Goal: Task Accomplishment & Management: Manage account settings

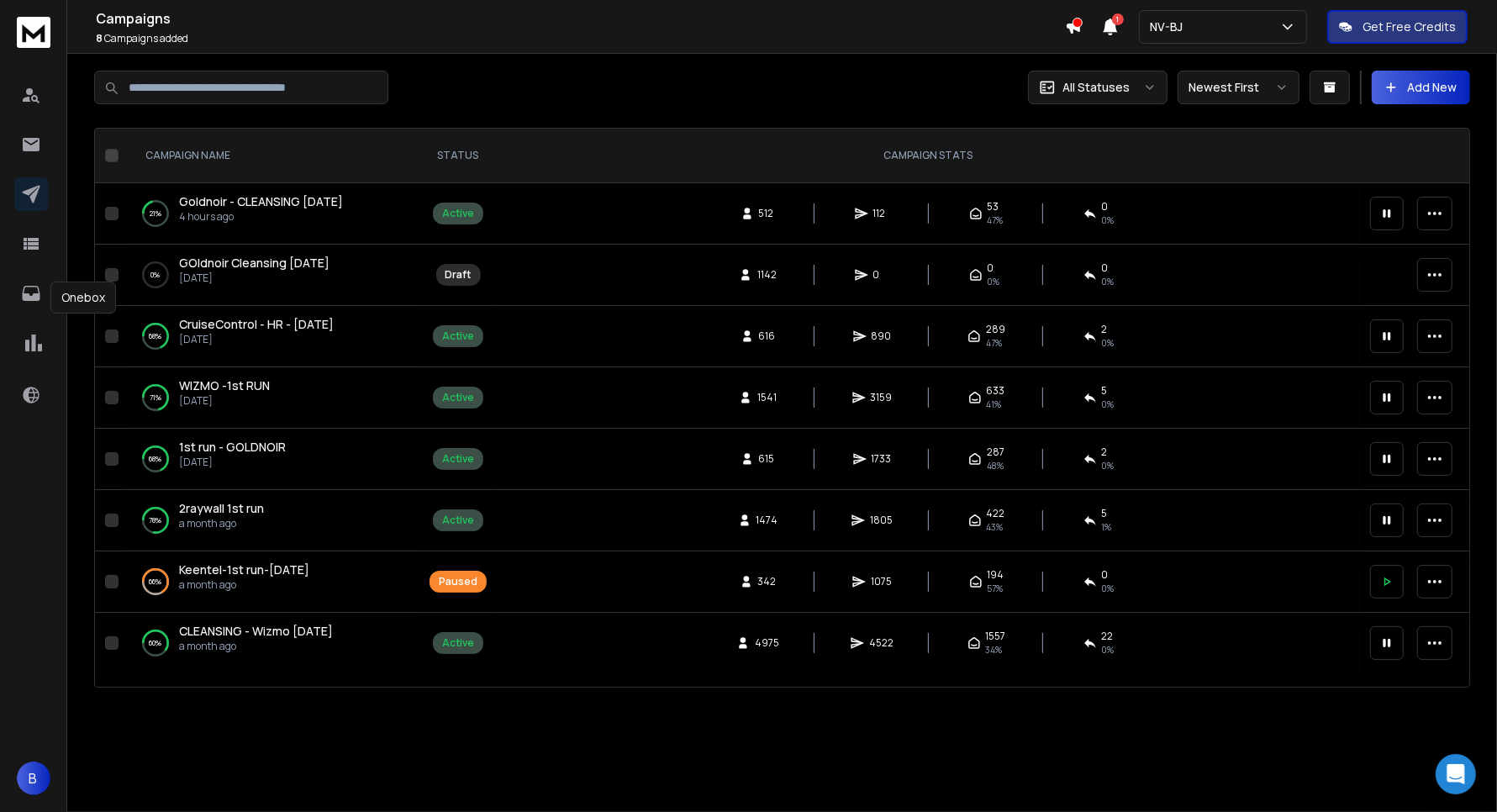
click at [11, 296] on div "B" at bounding box center [34, 406] width 67 height 812
click at [40, 295] on icon at bounding box center [30, 293] width 20 height 20
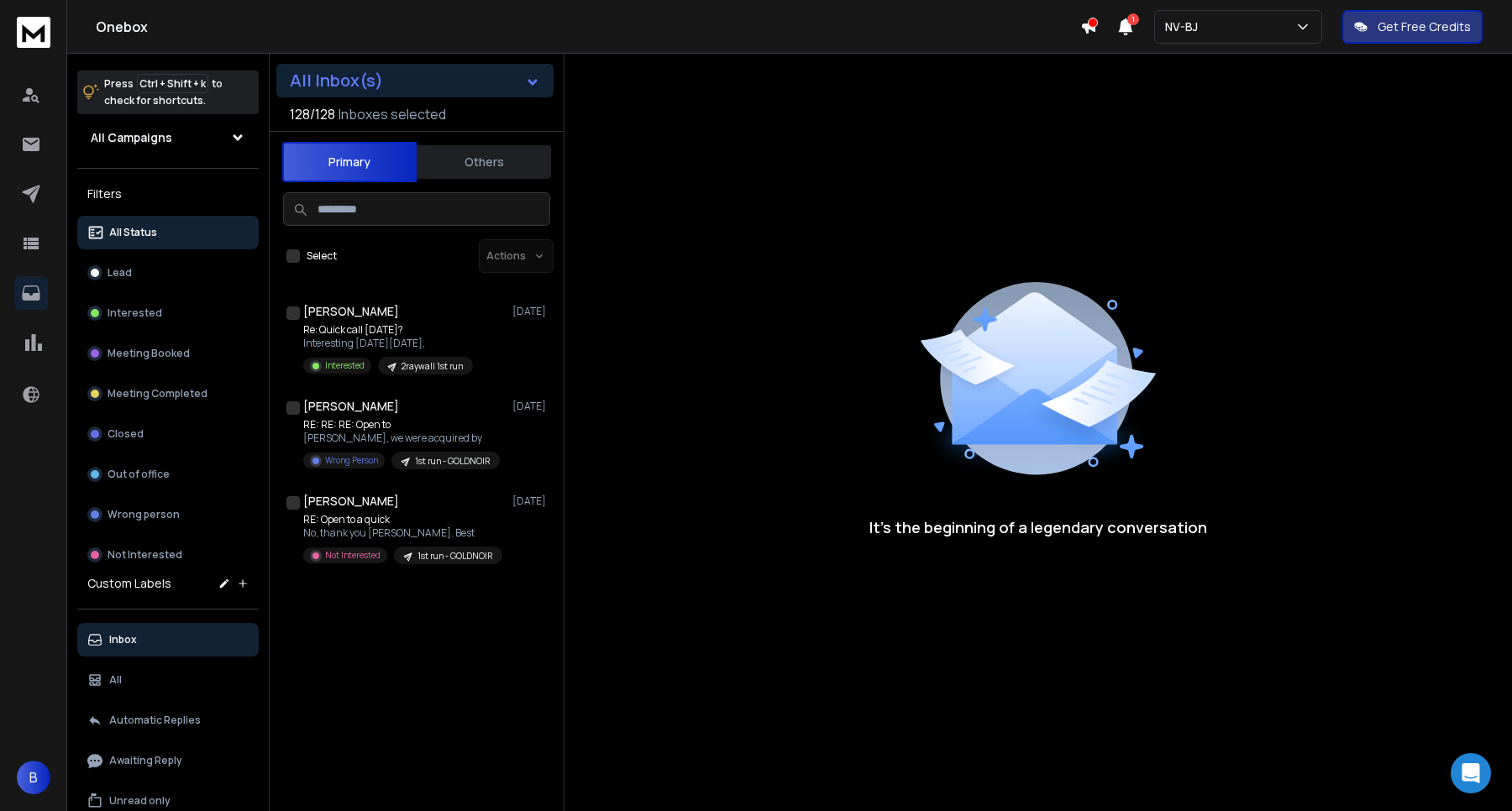
click at [531, 76] on icon at bounding box center [532, 82] width 15 height 15
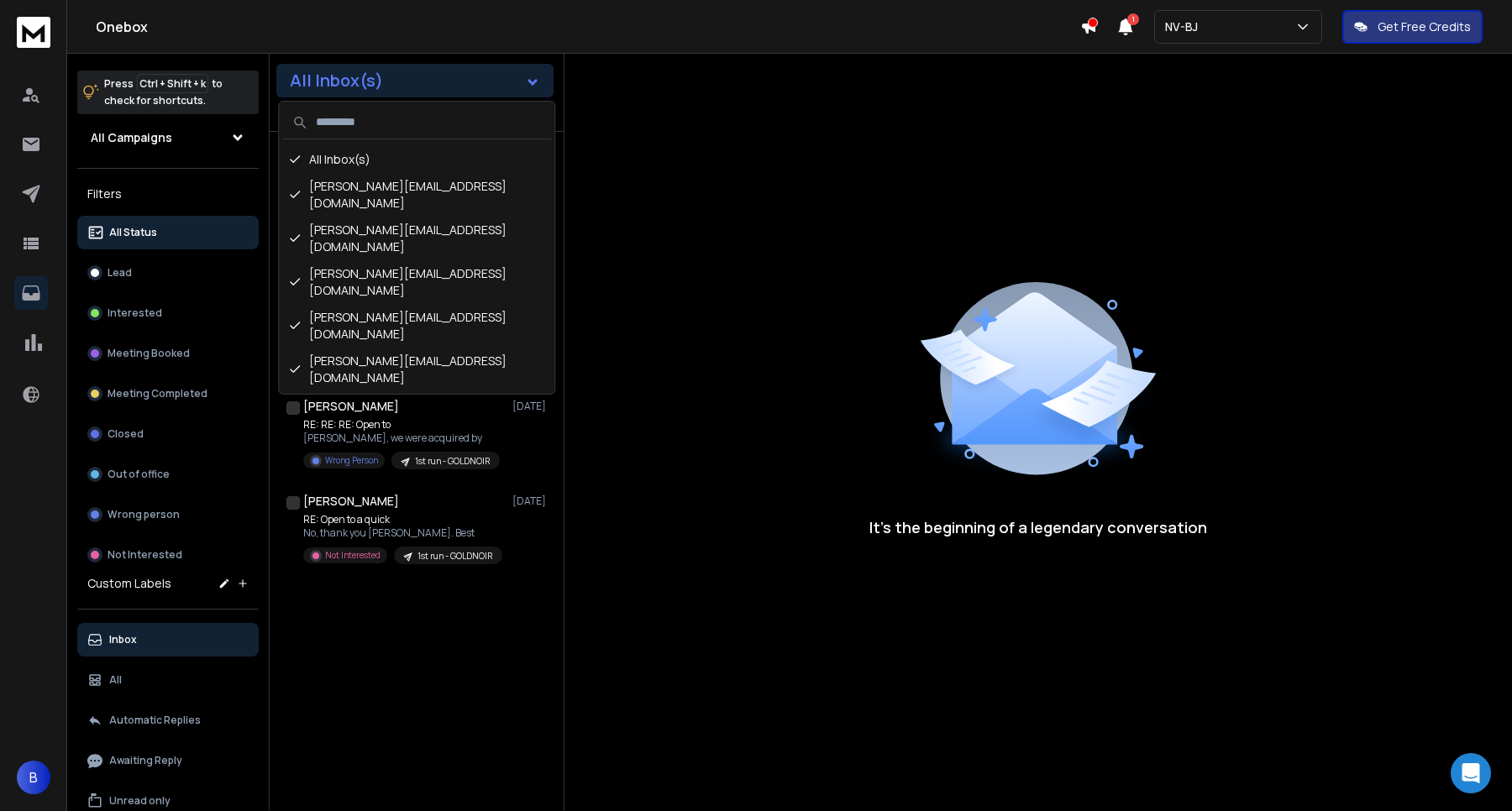
click at [527, 80] on icon at bounding box center [532, 82] width 15 height 15
drag, startPoint x: 977, startPoint y: 420, endPoint x: 760, endPoint y: 396, distance: 218.3
click at [962, 425] on icon at bounding box center [987, 395] width 69 height 97
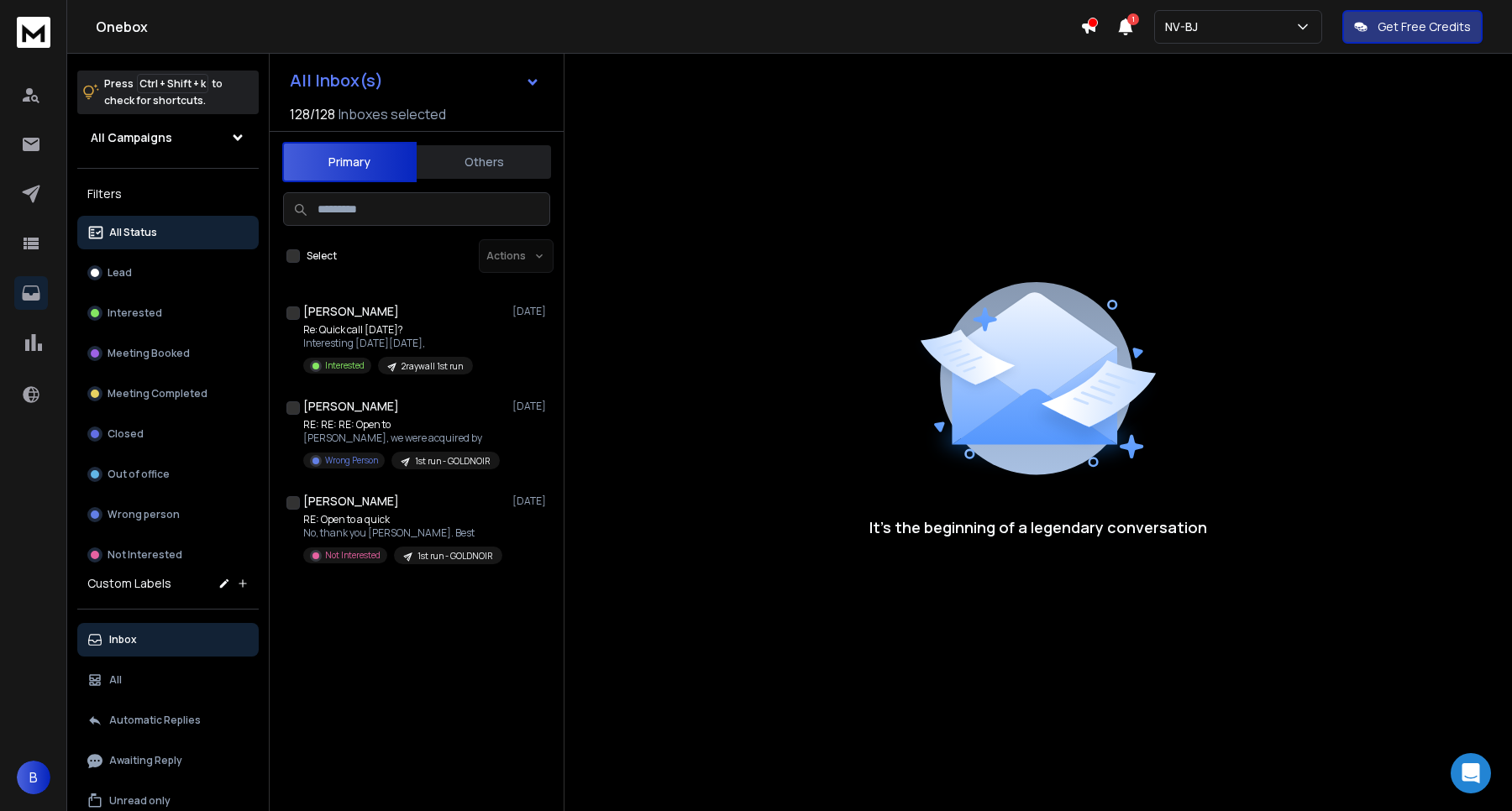
click at [149, 226] on p "All Status" at bounding box center [133, 233] width 48 height 14
click at [158, 438] on button "Closed" at bounding box center [167, 433] width 181 height 33
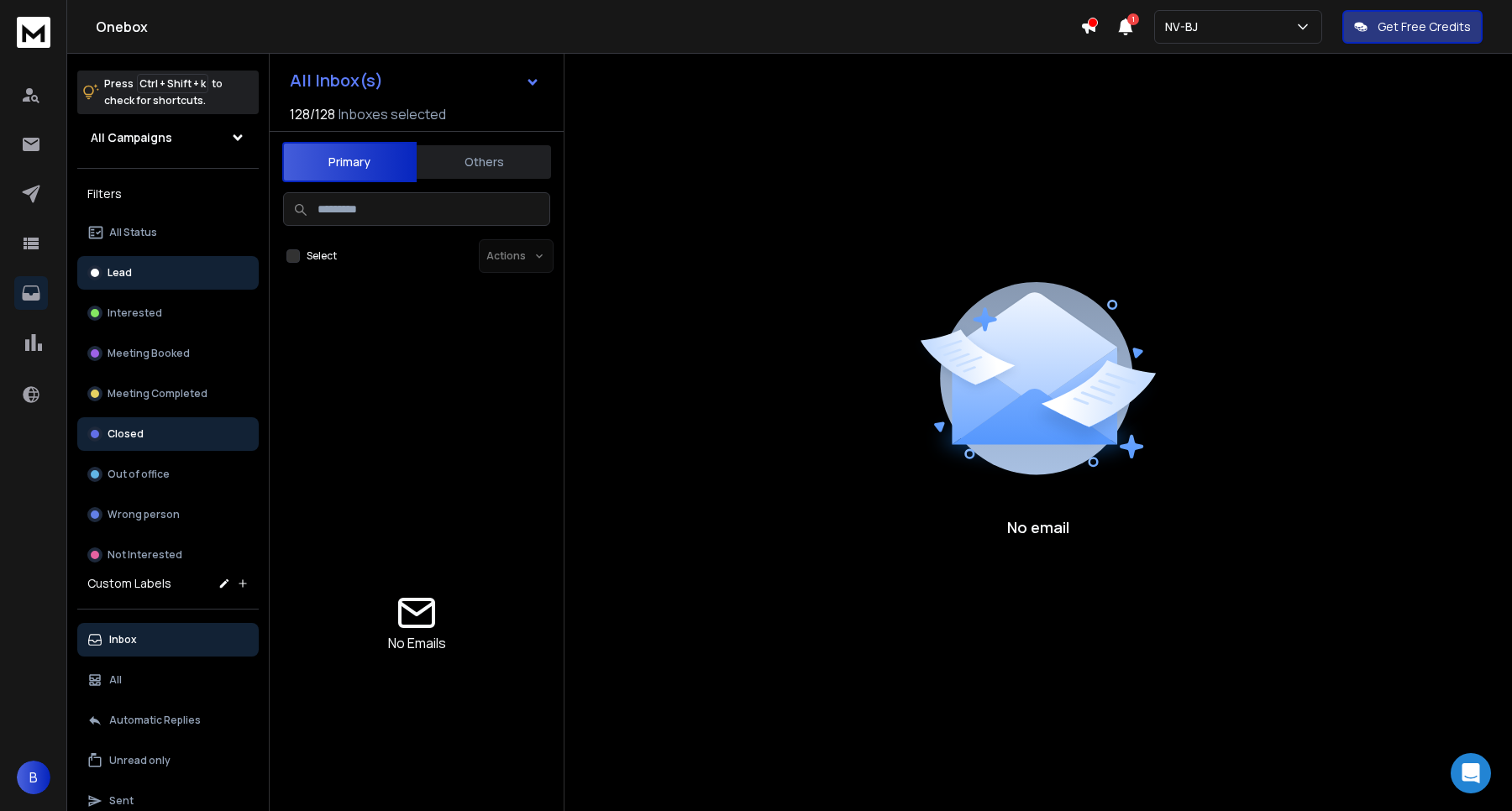
click at [153, 271] on button "Lead" at bounding box center [167, 272] width 181 height 33
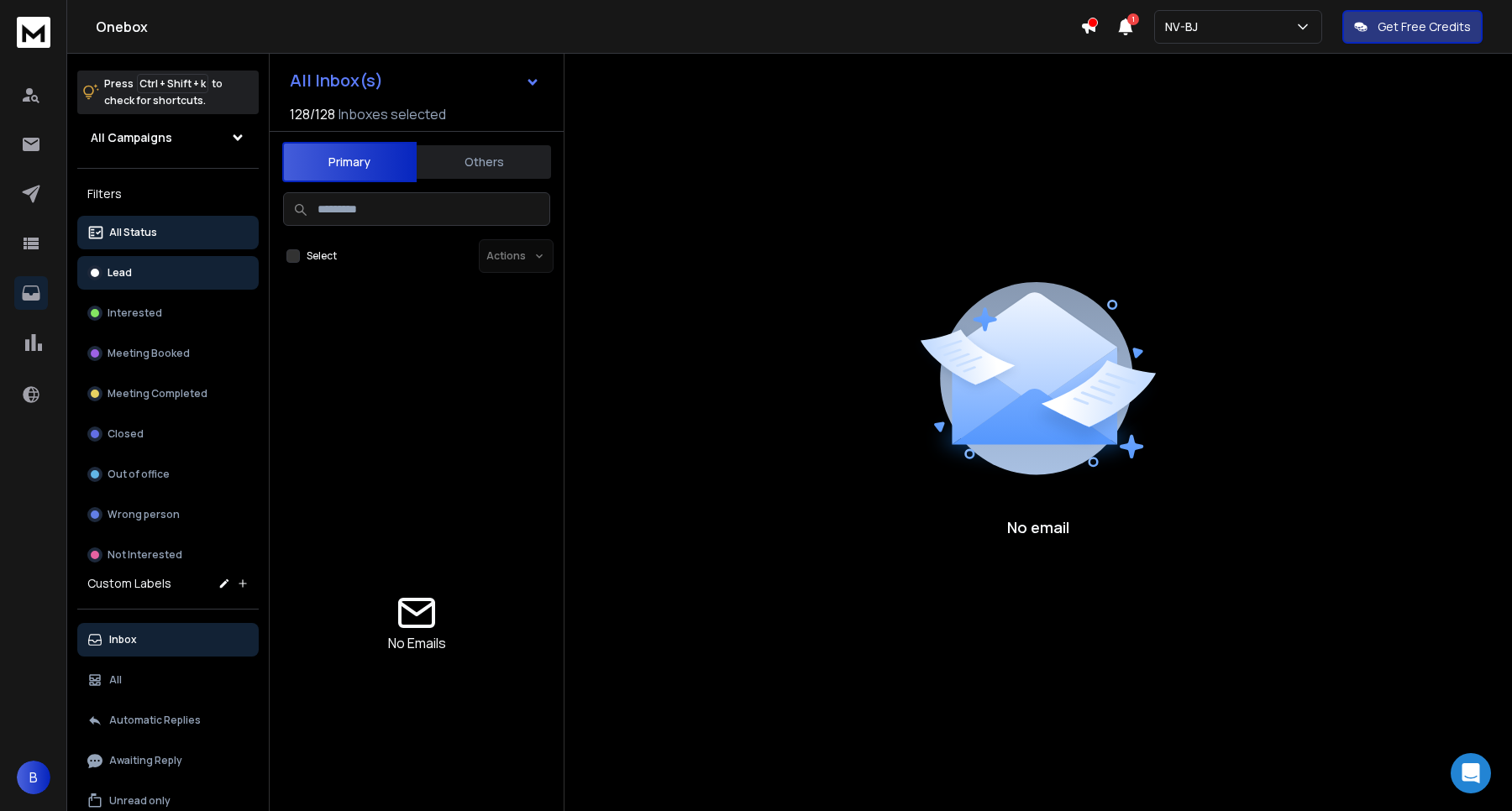
click at [160, 239] on button "All Status" at bounding box center [167, 232] width 181 height 33
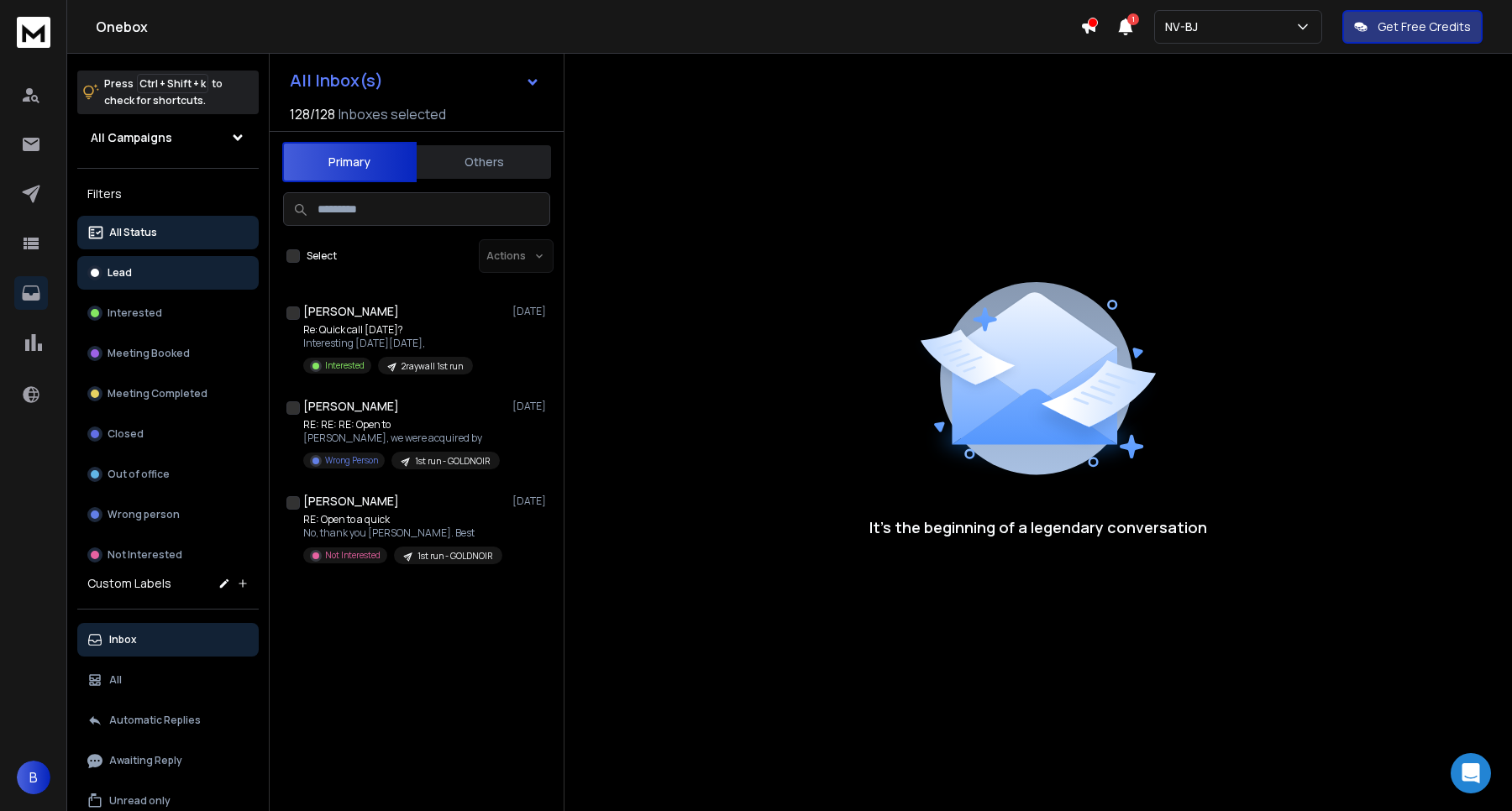
click at [145, 278] on button "Lead" at bounding box center [167, 272] width 181 height 33
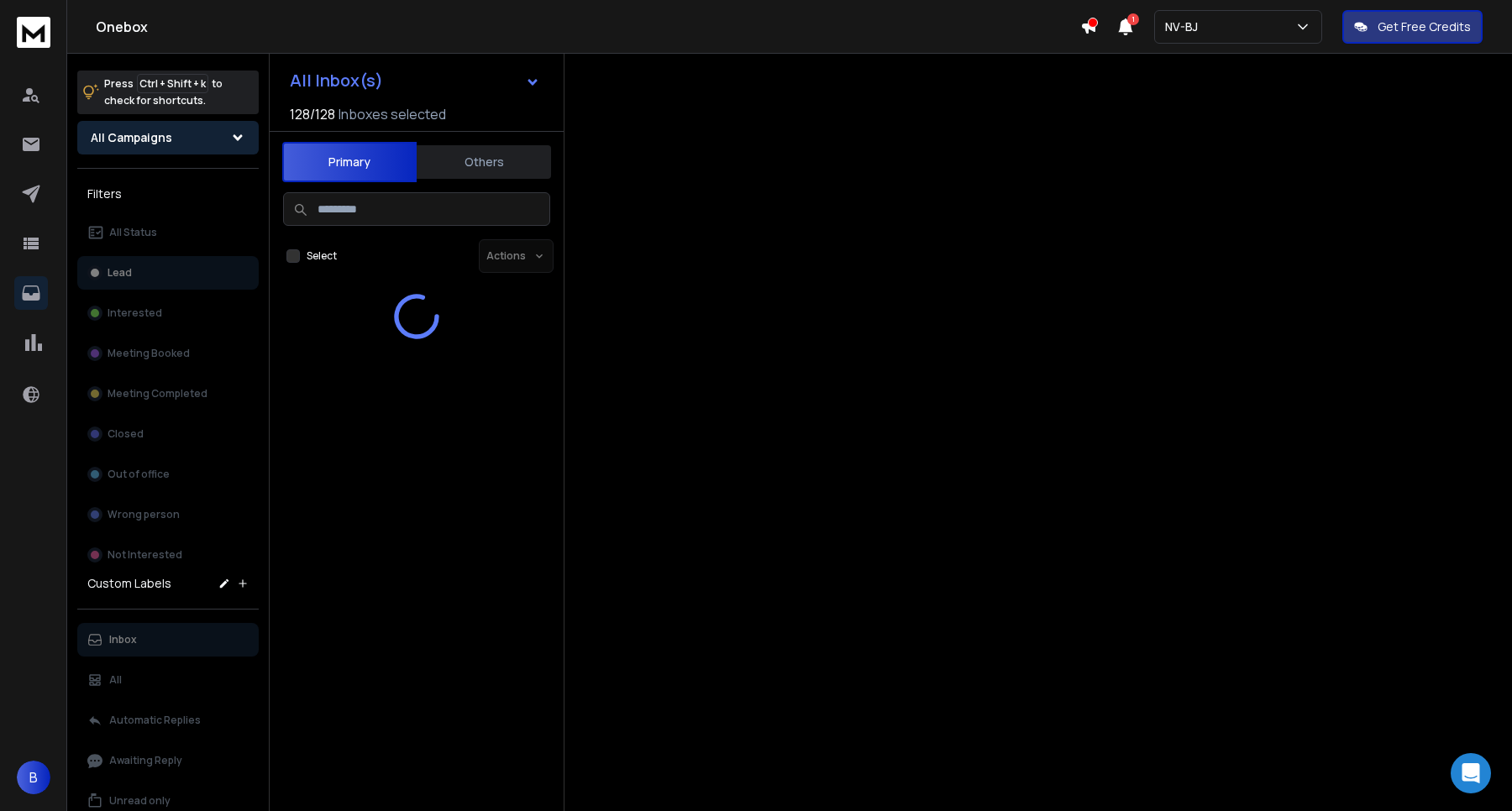
click at [240, 135] on icon at bounding box center [238, 138] width 15 height 15
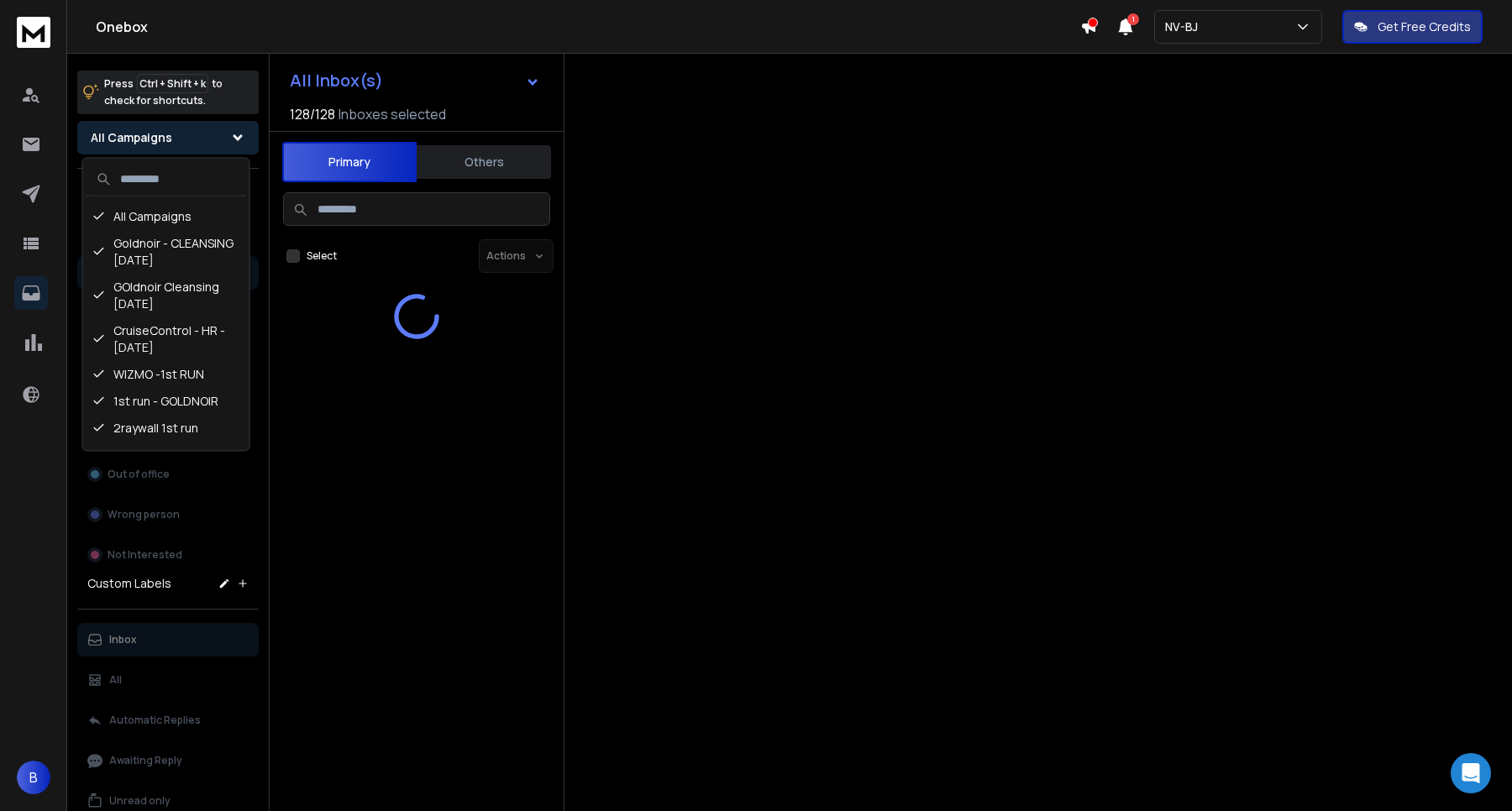
click at [235, 136] on icon at bounding box center [237, 137] width 9 height 6
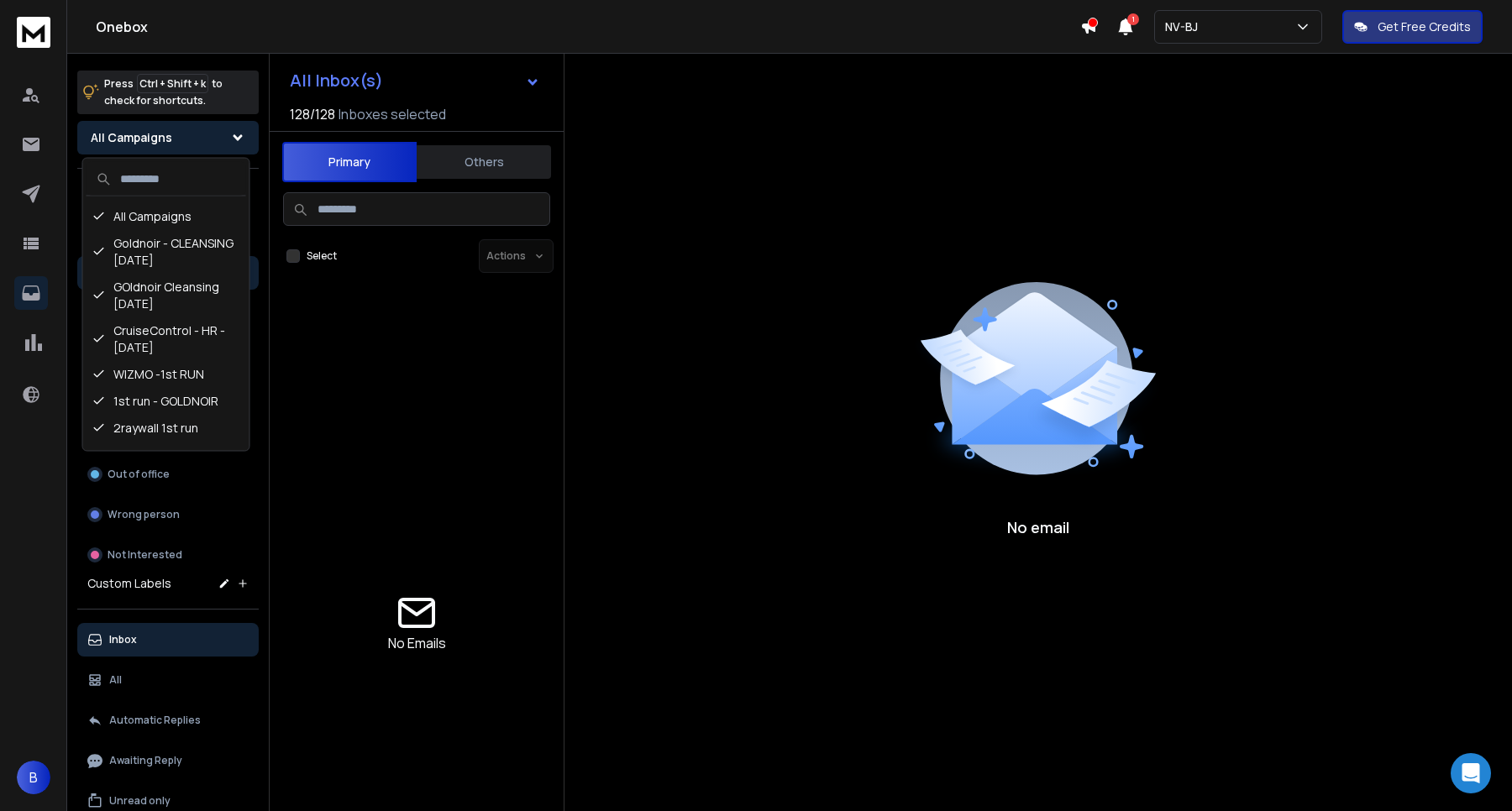
click at [238, 136] on icon at bounding box center [238, 138] width 15 height 15
click at [46, 191] on link at bounding box center [31, 193] width 33 height 33
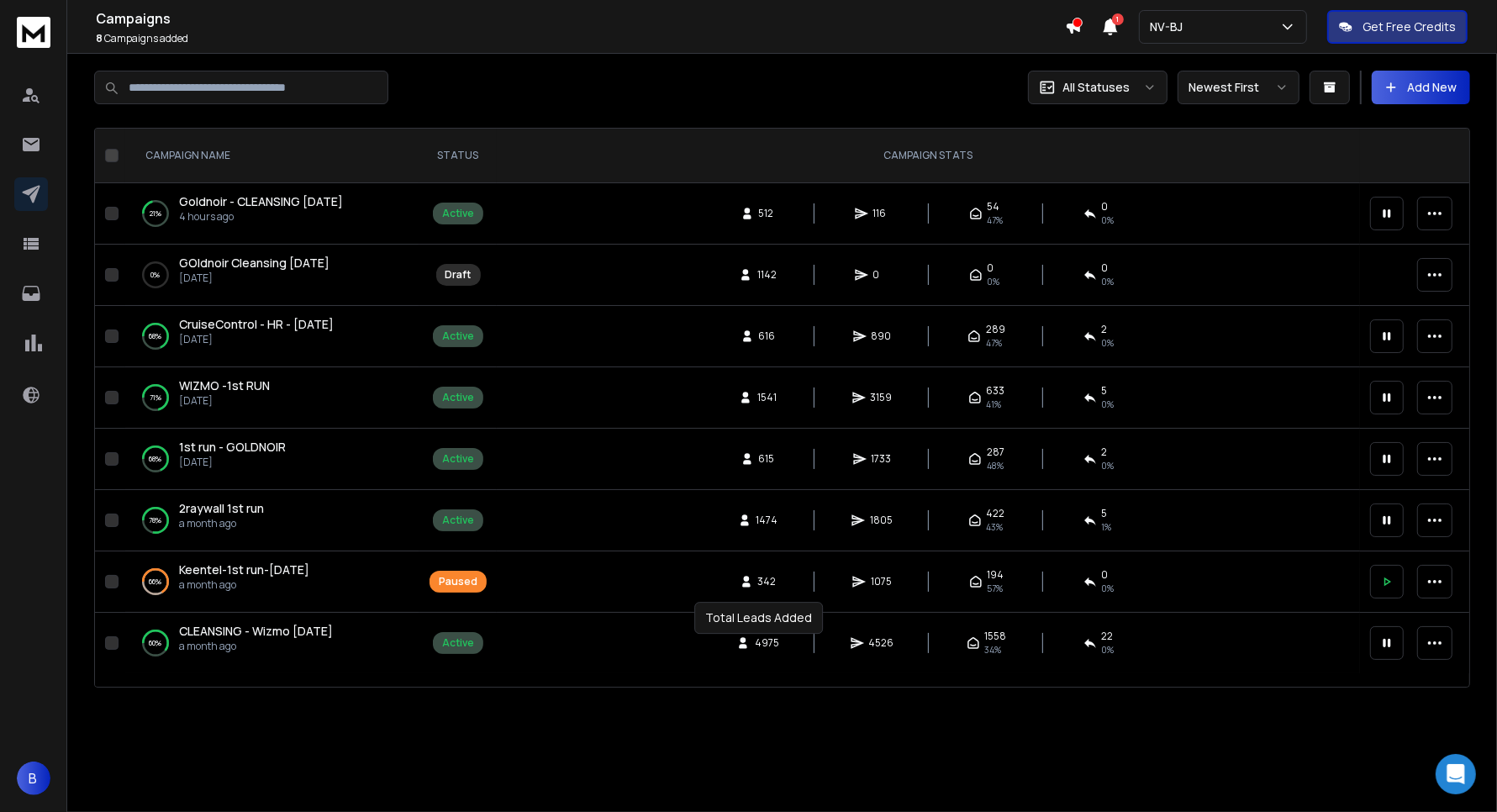
click at [753, 637] on div "4975 4526 1558 34 % 22 0 %" at bounding box center [928, 643] width 420 height 27
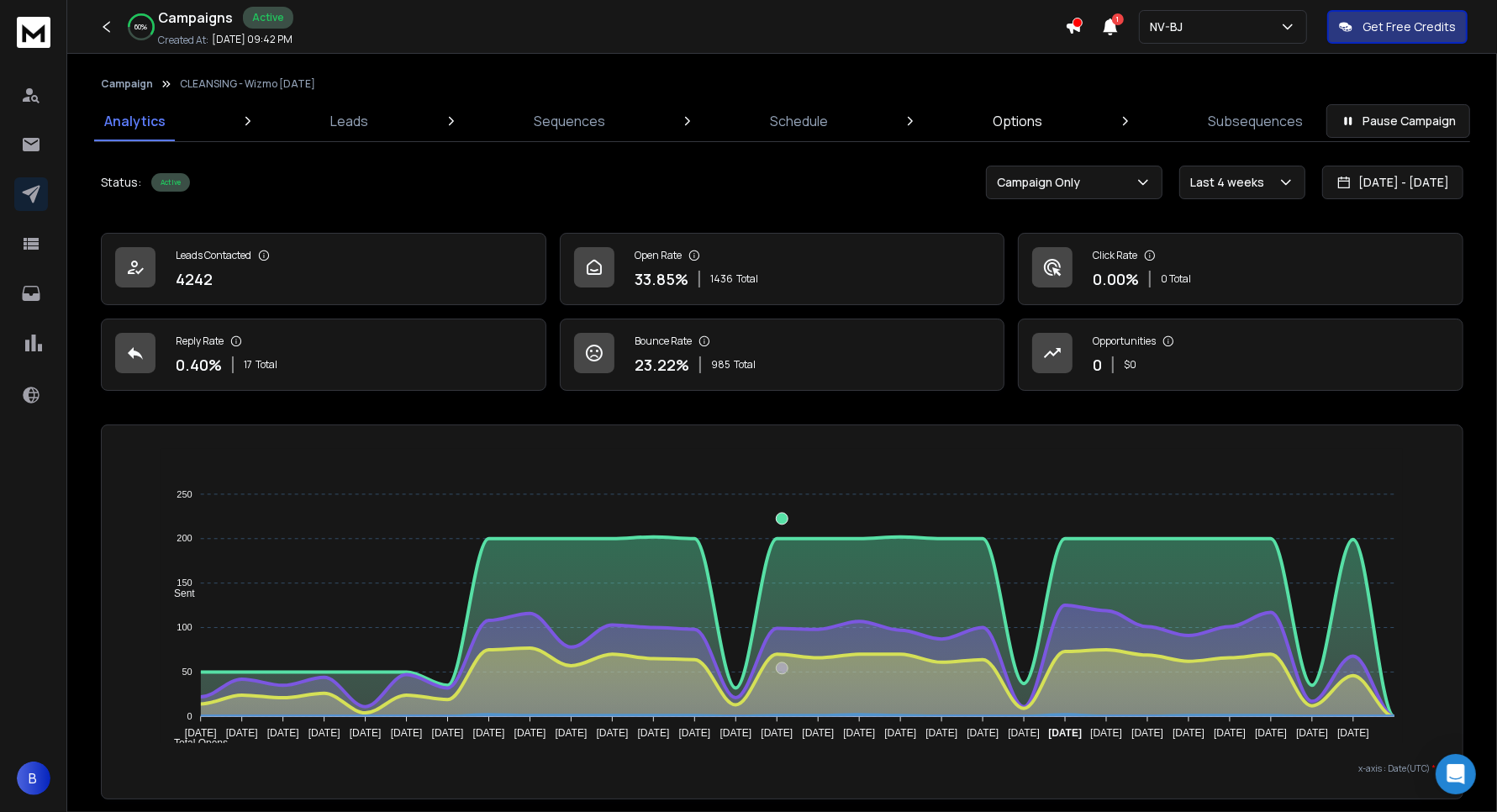
click at [1036, 131] on link "Options" at bounding box center [1017, 120] width 70 height 40
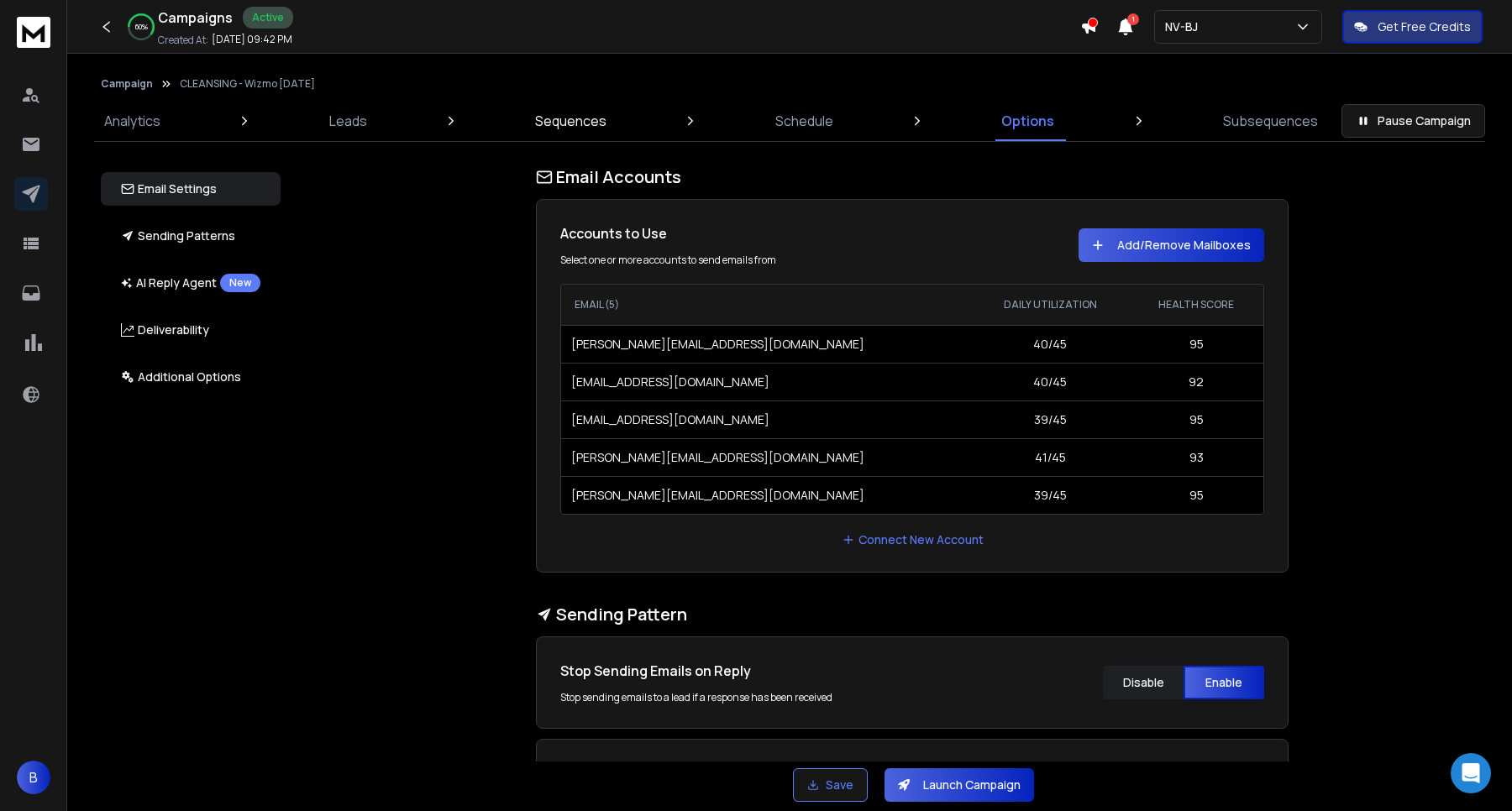
click at [591, 128] on p "Sequences" at bounding box center [570, 120] width 71 height 20
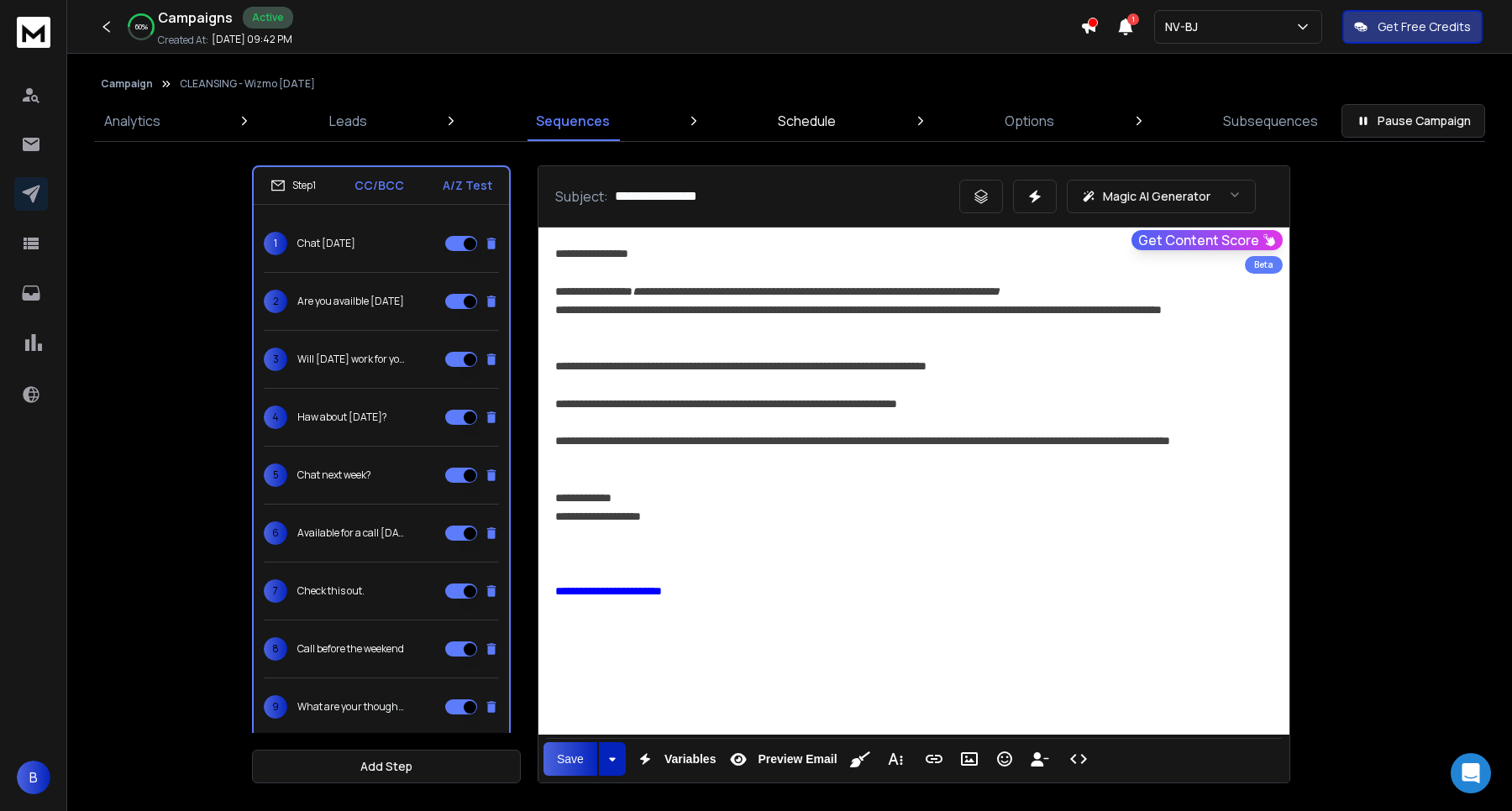
click at [811, 118] on p "Schedule" at bounding box center [806, 120] width 58 height 20
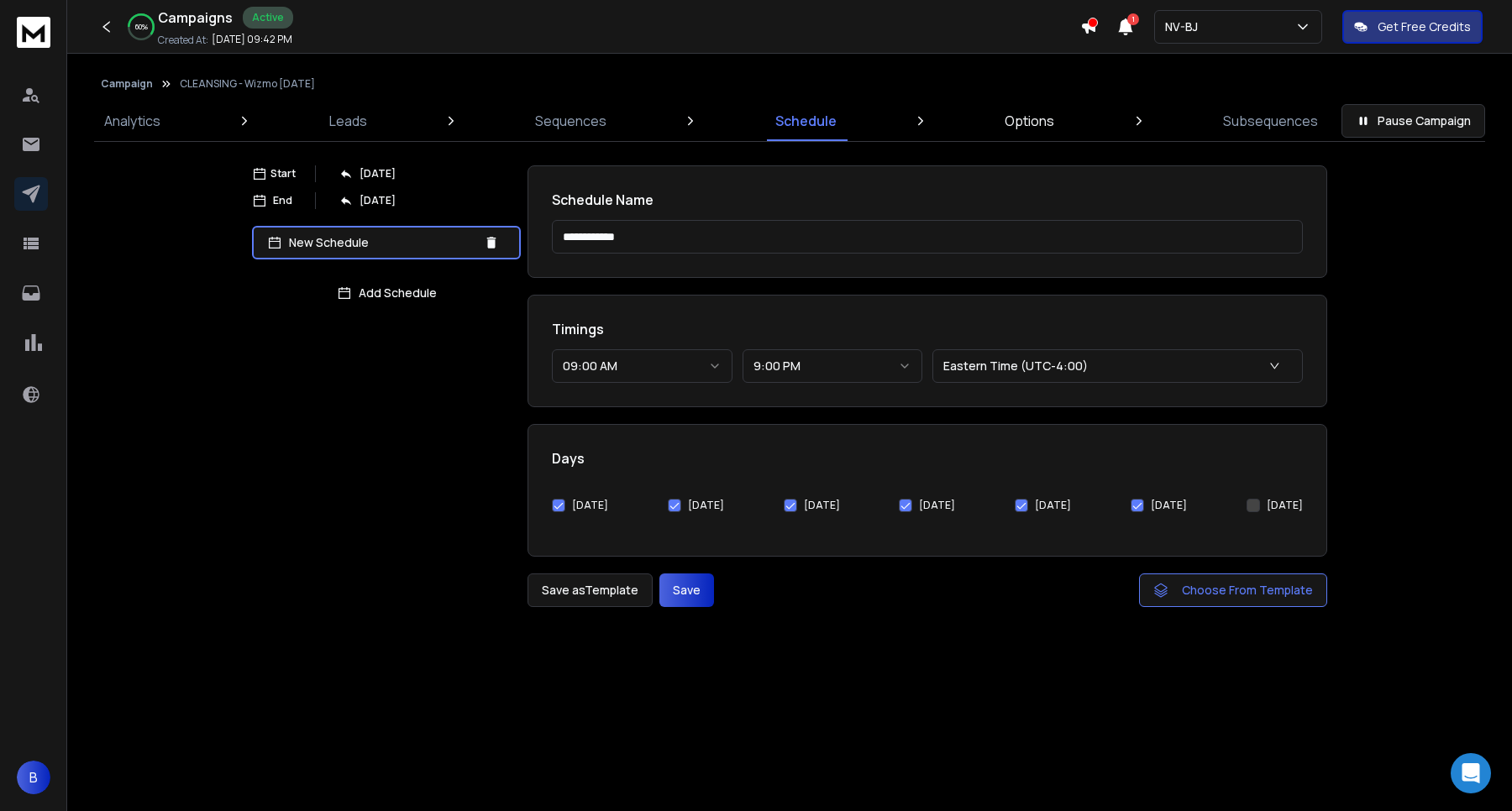
click at [1046, 123] on p "Options" at bounding box center [1029, 120] width 50 height 20
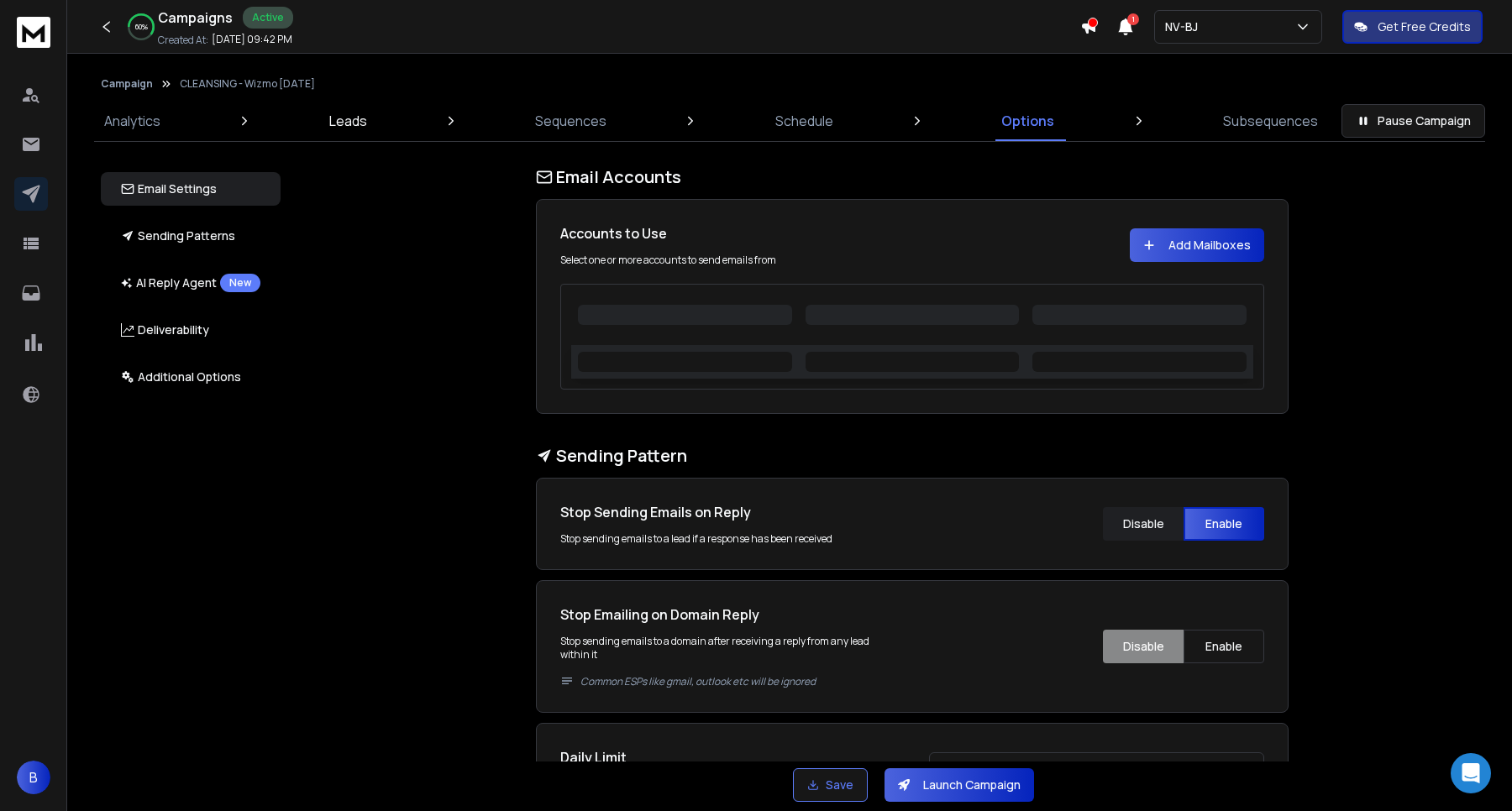
click at [376, 118] on link "Leads" at bounding box center [348, 120] width 58 height 40
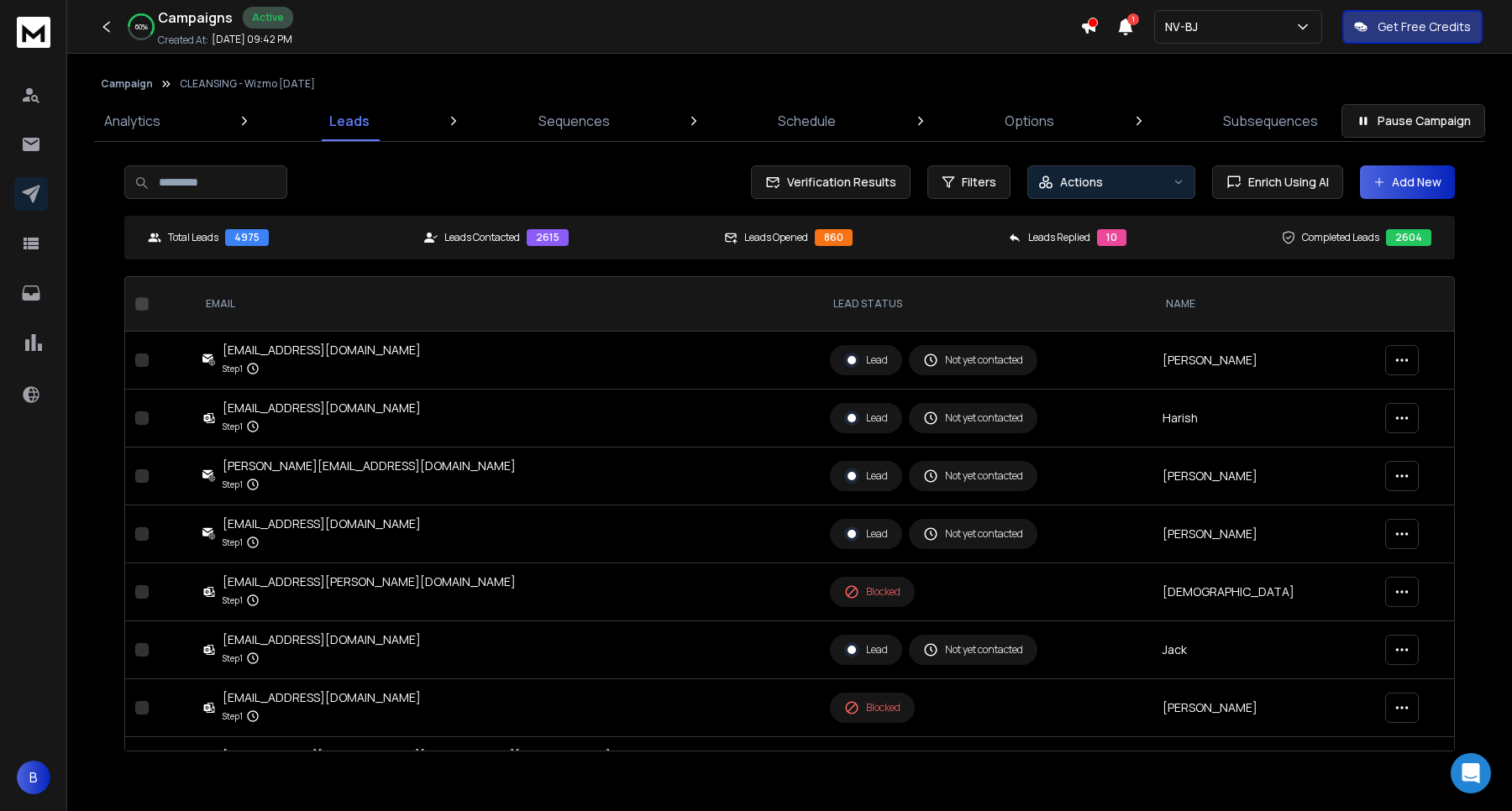
click at [1093, 181] on p "Actions" at bounding box center [1081, 182] width 43 height 17
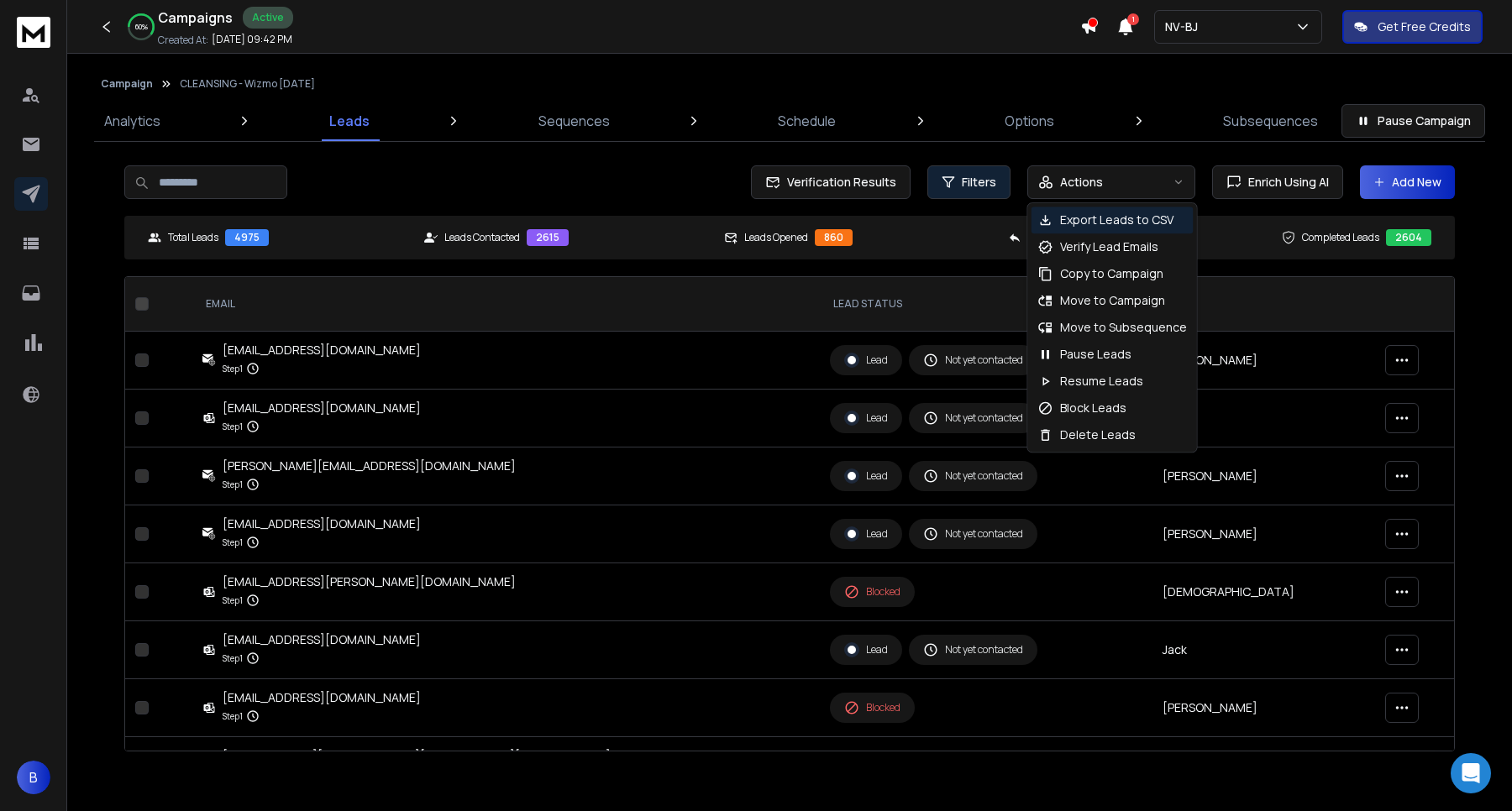
click at [996, 171] on button "Filters" at bounding box center [969, 182] width 83 height 33
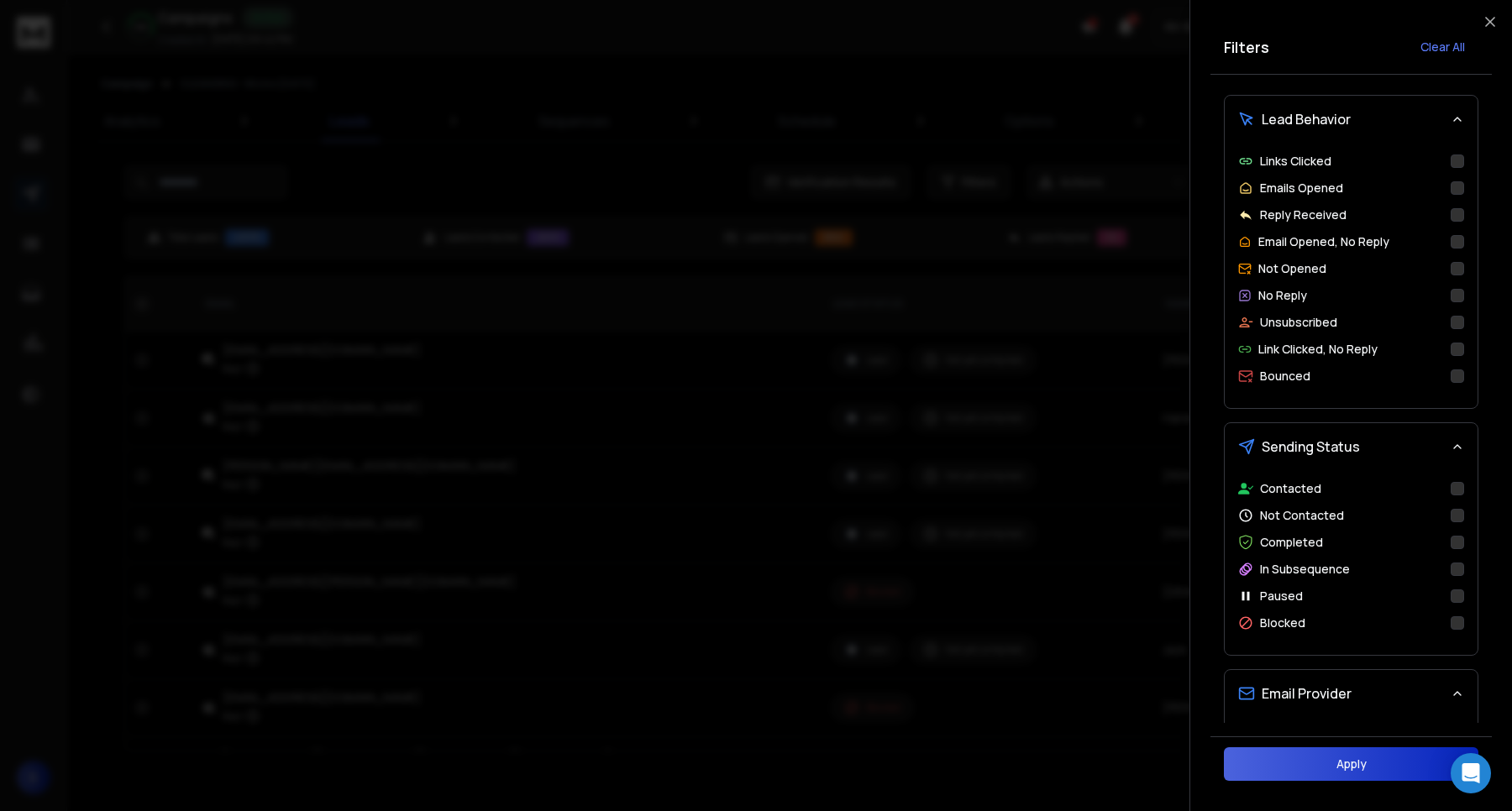
click at [1450, 512] on button "Not Contacted" at bounding box center [1457, 516] width 14 height 14
click at [1450, 515] on button "Not Contacted" at bounding box center [1457, 516] width 14 height 14
click at [1450, 617] on button "Blocked" at bounding box center [1457, 623] width 14 height 14
click at [1361, 758] on button "Apply" at bounding box center [1351, 764] width 254 height 33
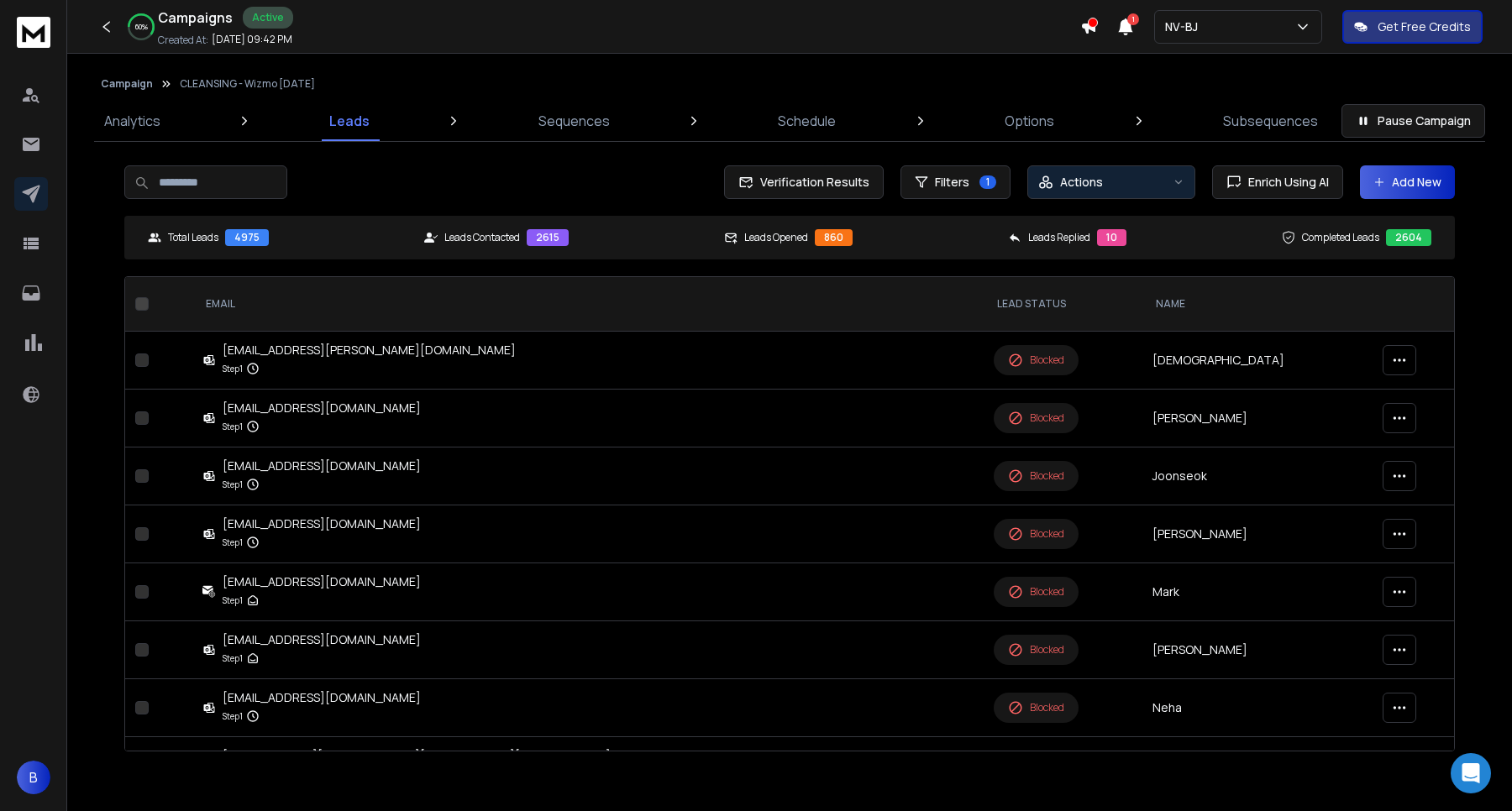
click at [1169, 182] on button "Actions" at bounding box center [1111, 182] width 168 height 33
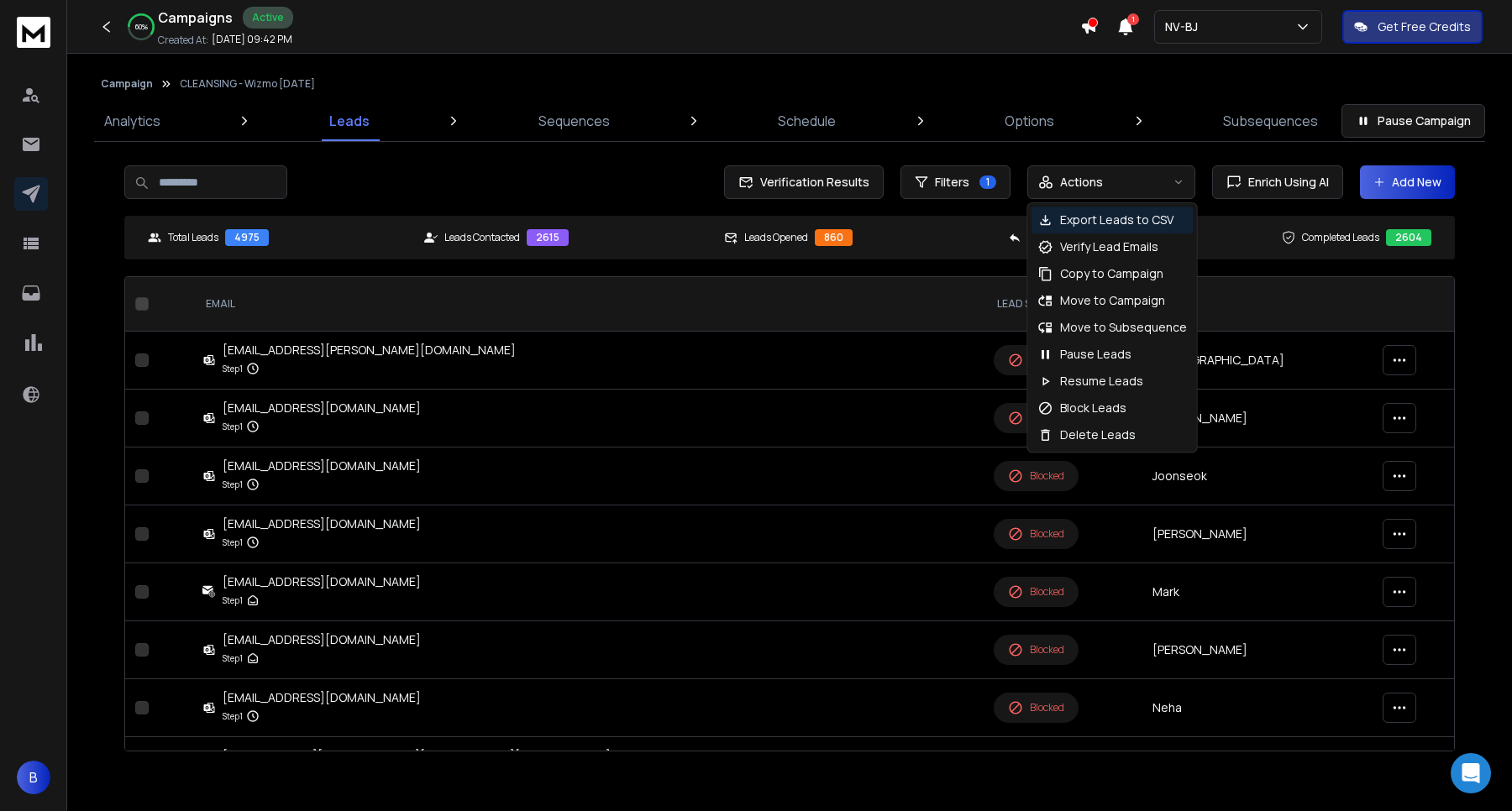
click at [1132, 219] on p "Export Leads to CSV" at bounding box center [1116, 221] width 113 height 17
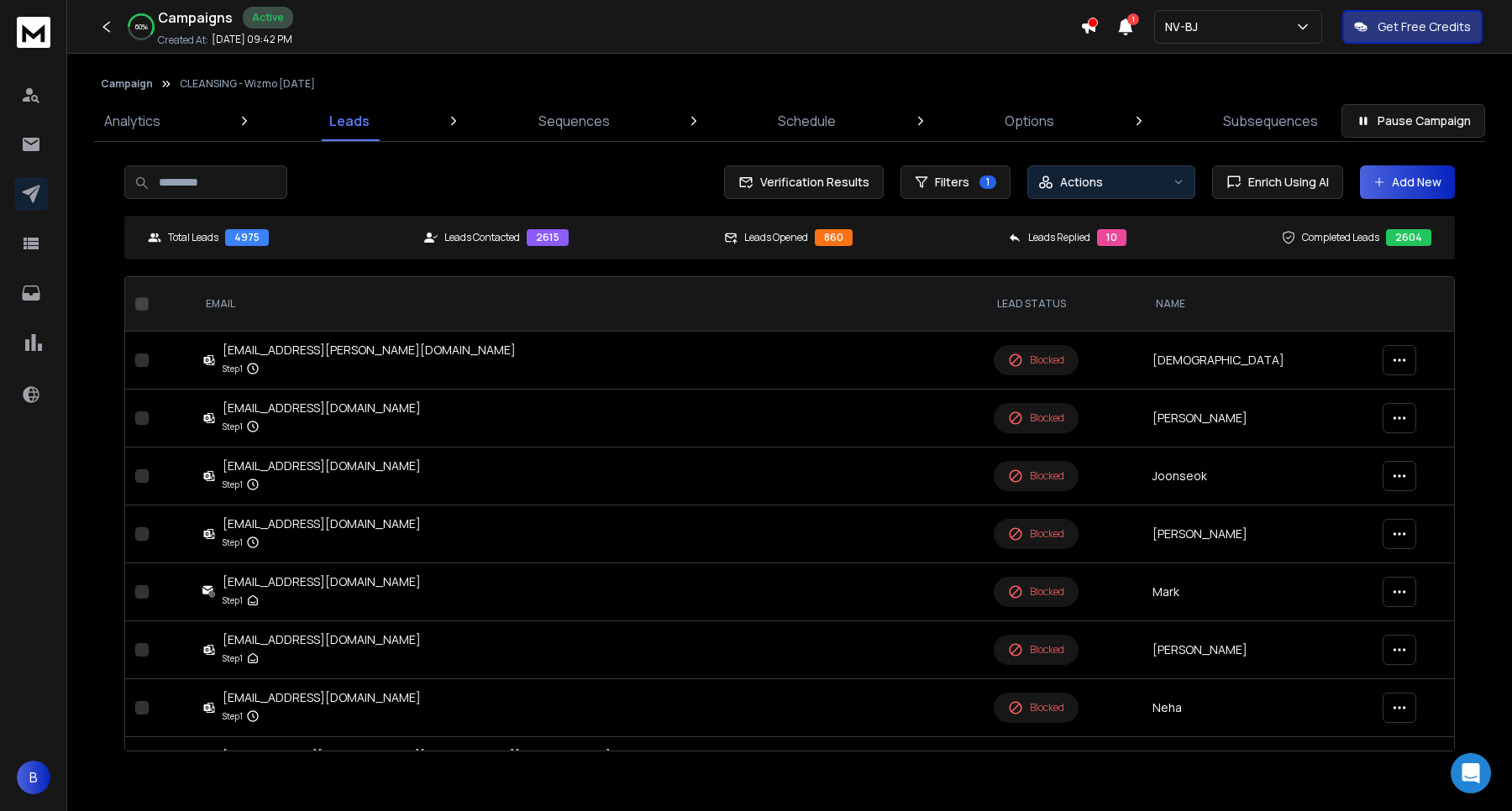
click at [1181, 177] on icon "button" at bounding box center [1179, 182] width 12 height 14
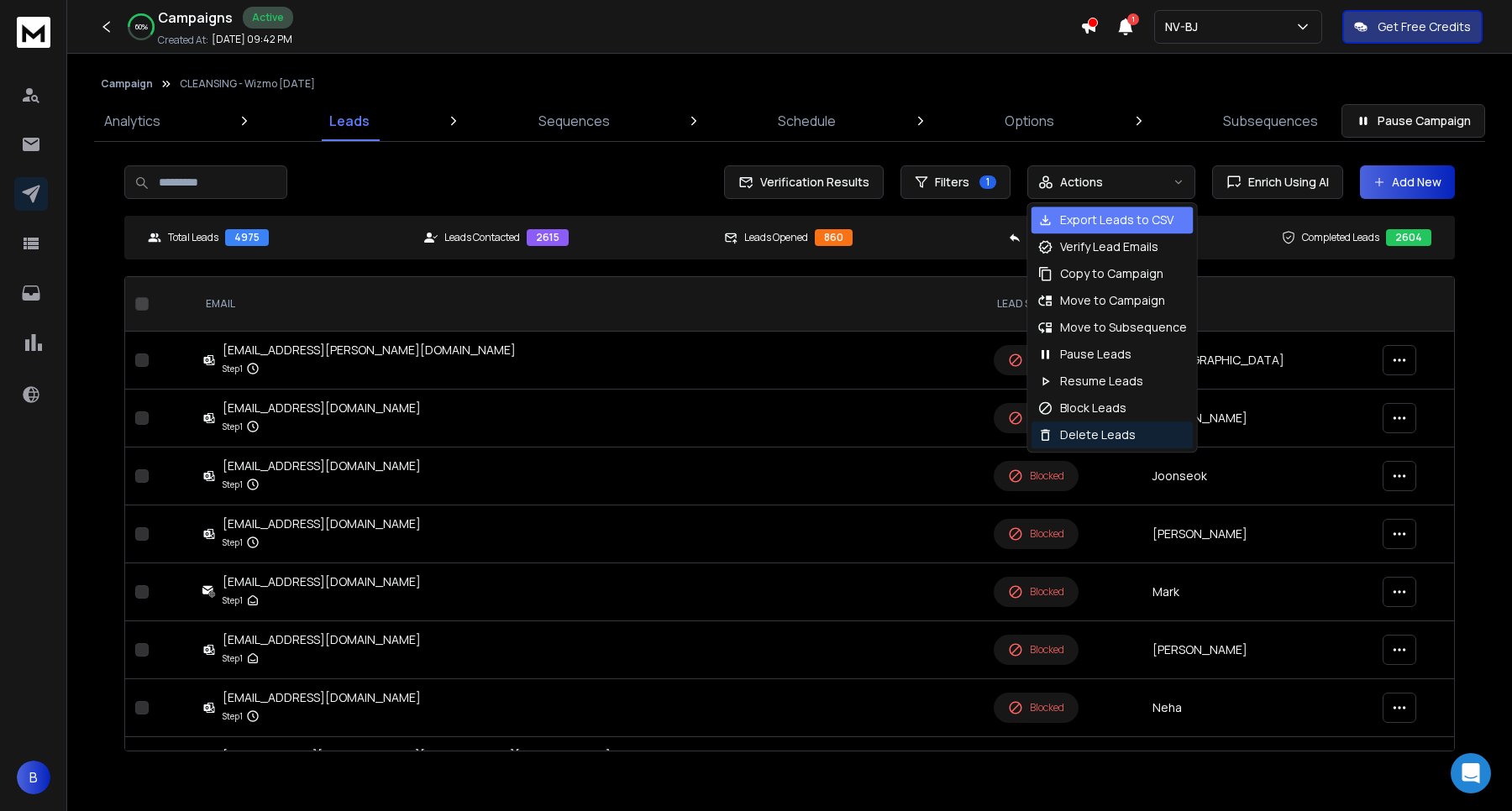
click at [1093, 433] on p "Delete Leads" at bounding box center [1097, 435] width 76 height 17
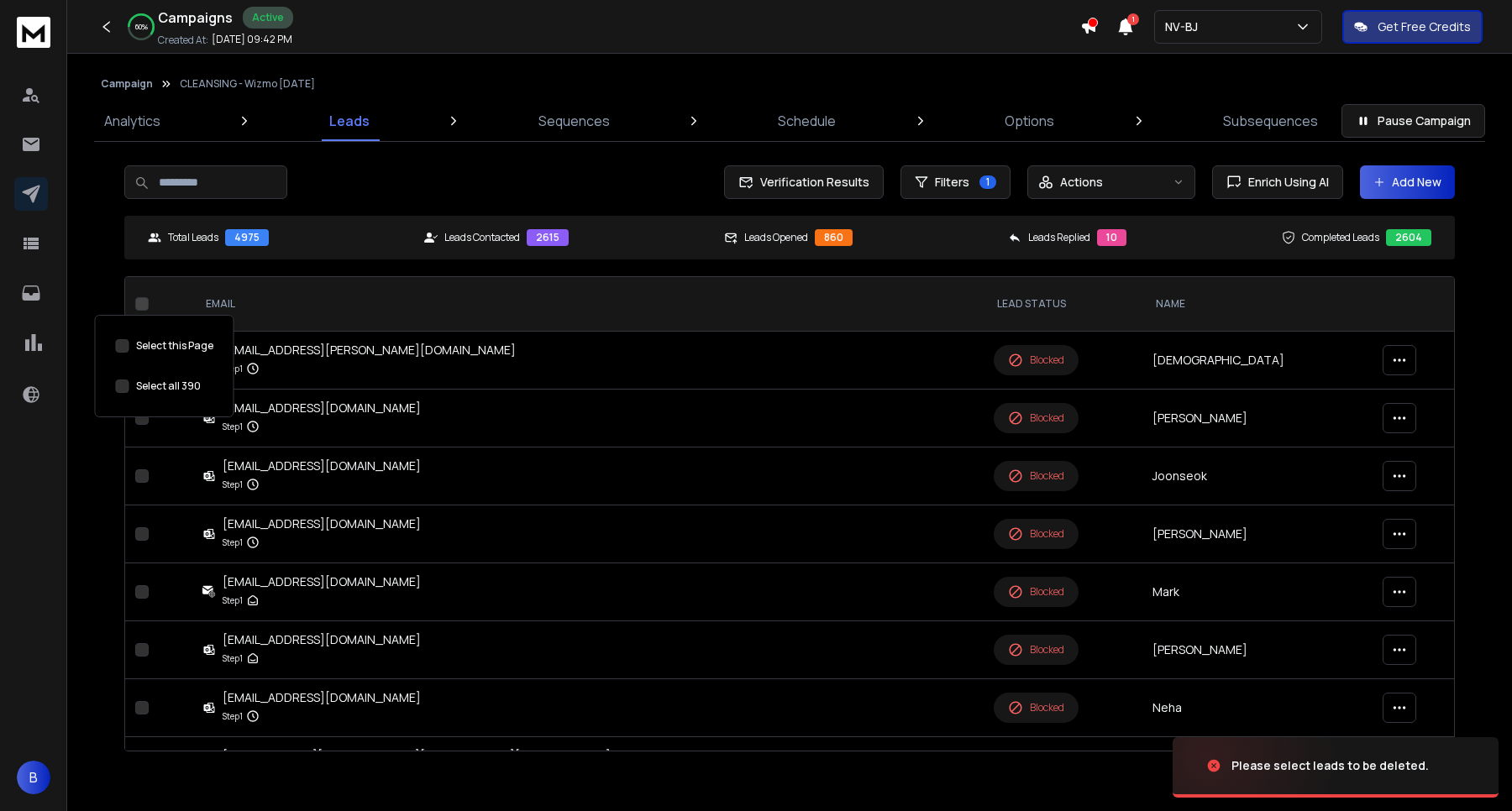
click at [138, 302] on button "Select this Page" at bounding box center [142, 304] width 14 height 14
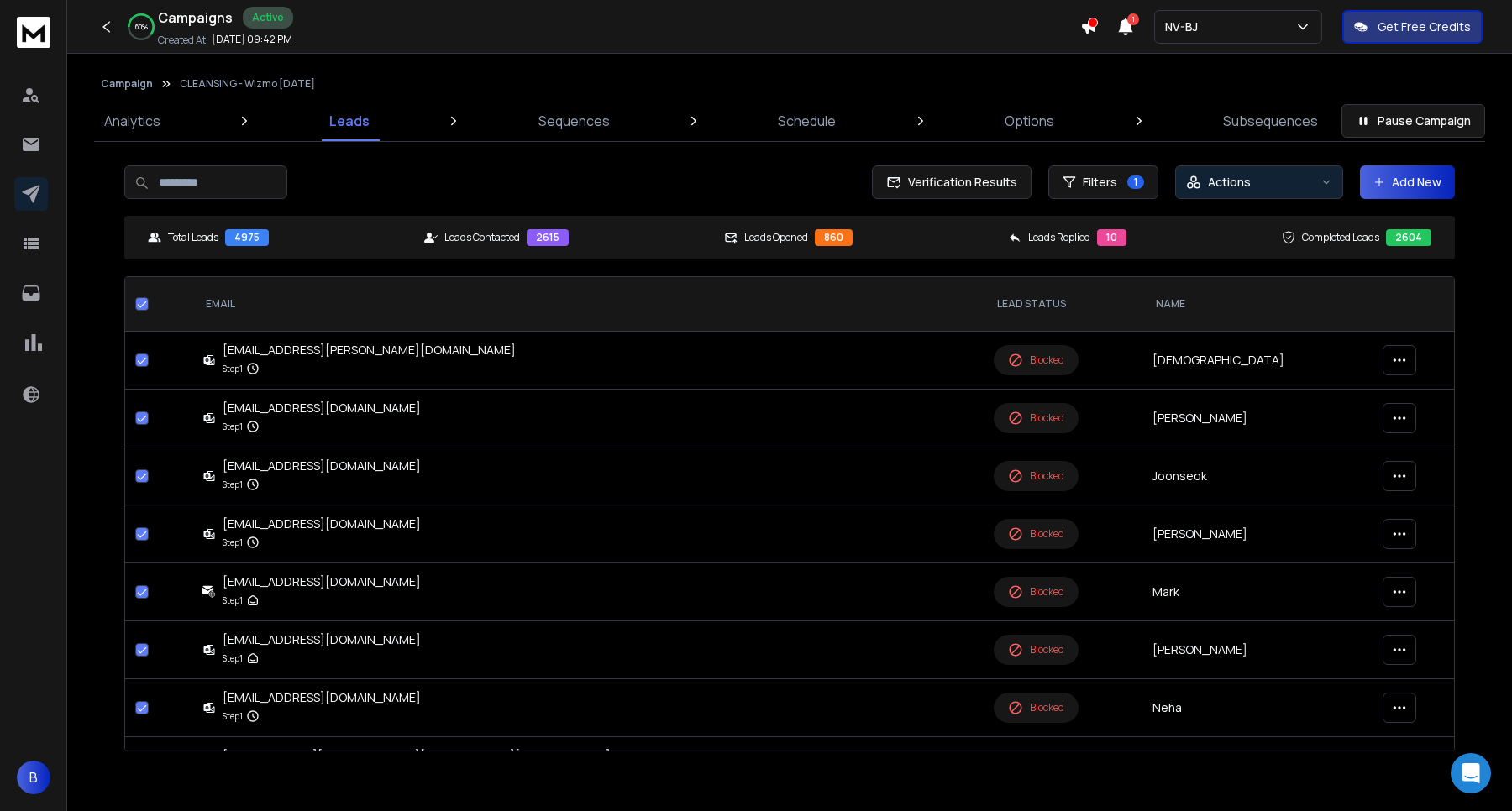
click at [1338, 180] on button "Actions" at bounding box center [1259, 182] width 168 height 33
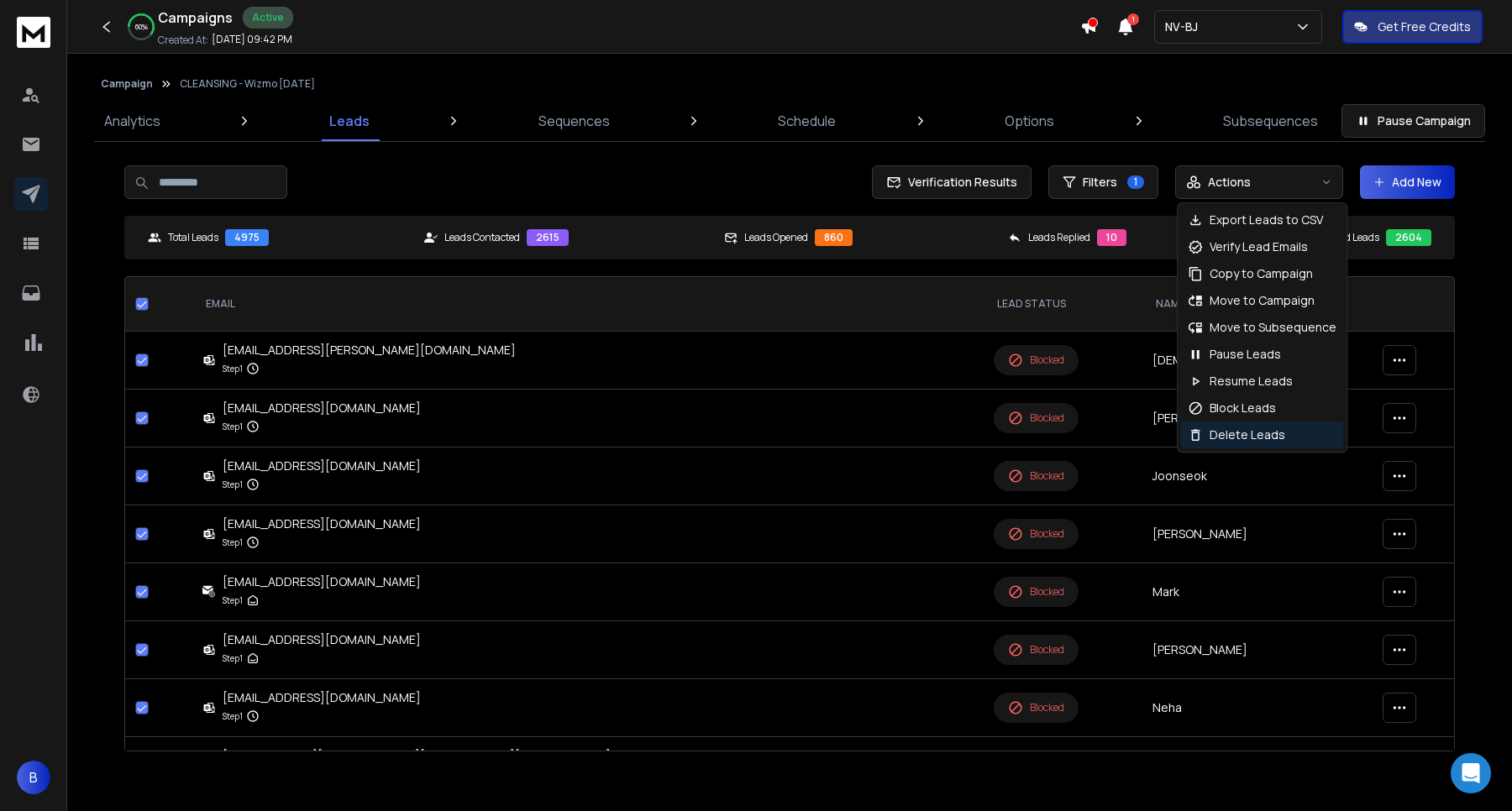
click at [1228, 438] on p "Delete Leads" at bounding box center [1248, 435] width 76 height 17
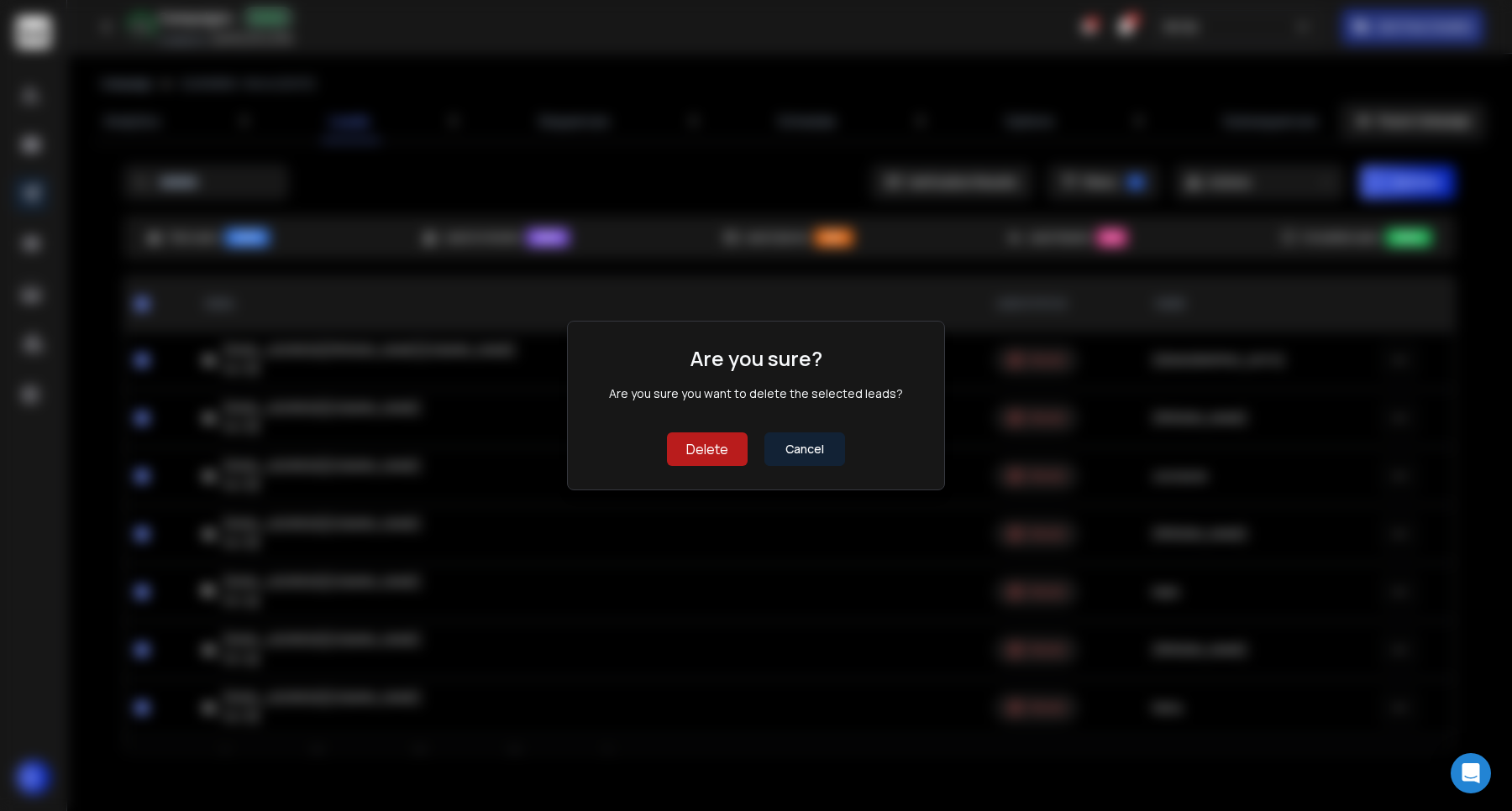
click at [739, 450] on button "Delete" at bounding box center [707, 449] width 81 height 33
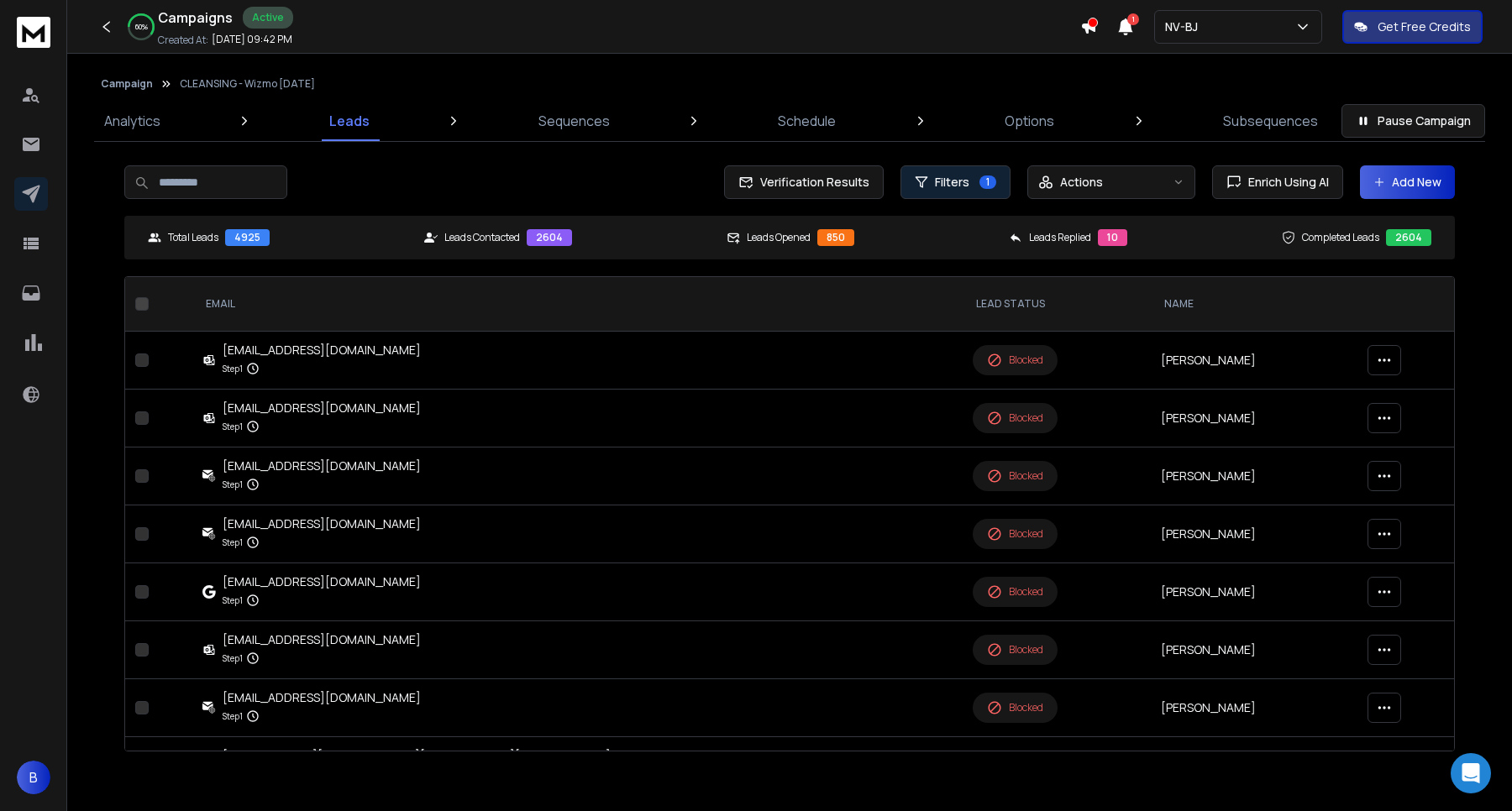
click at [971, 177] on button "Filters 1" at bounding box center [956, 182] width 110 height 33
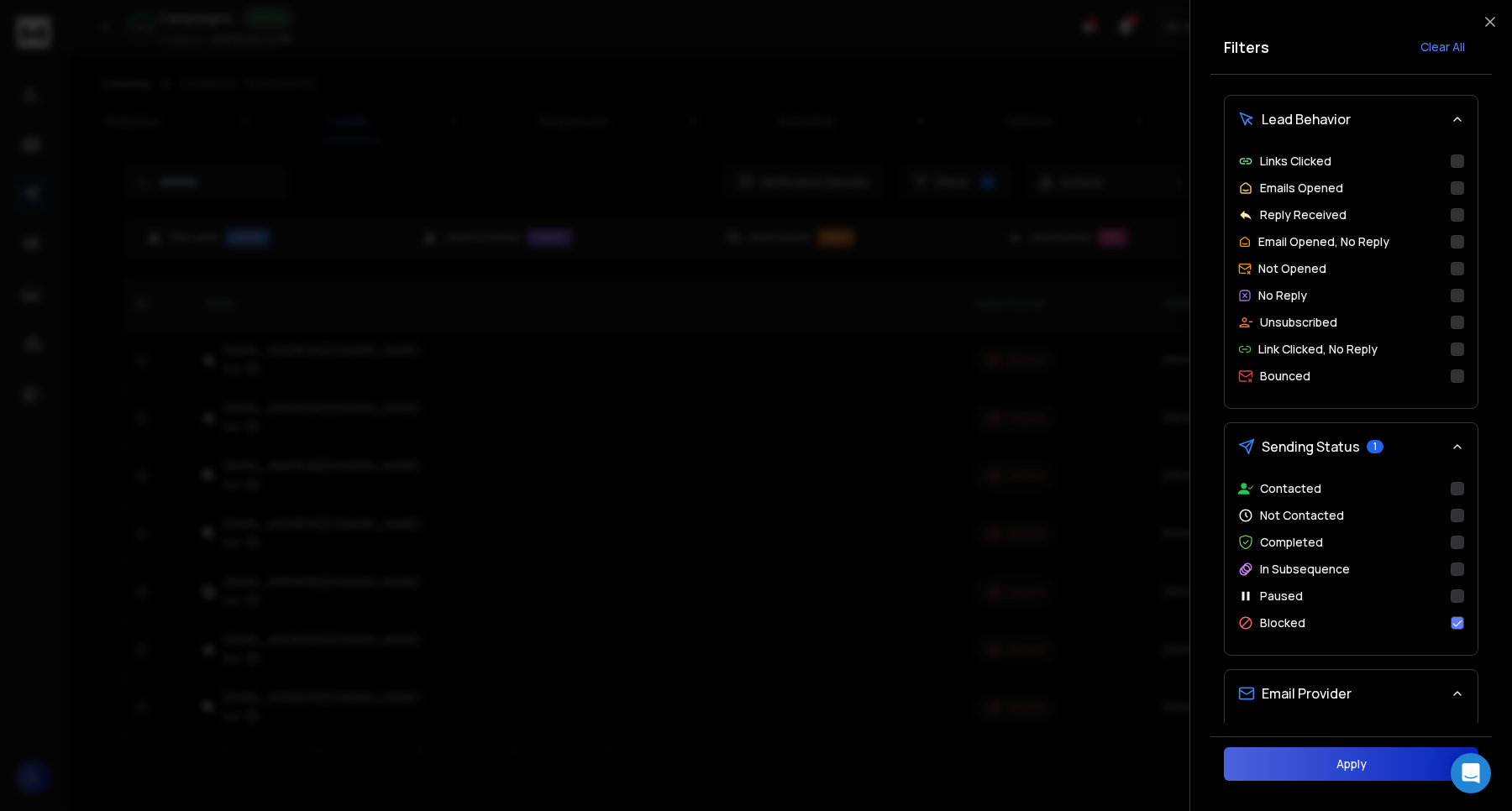
click at [1005, 559] on div at bounding box center [756, 405] width 1512 height 811
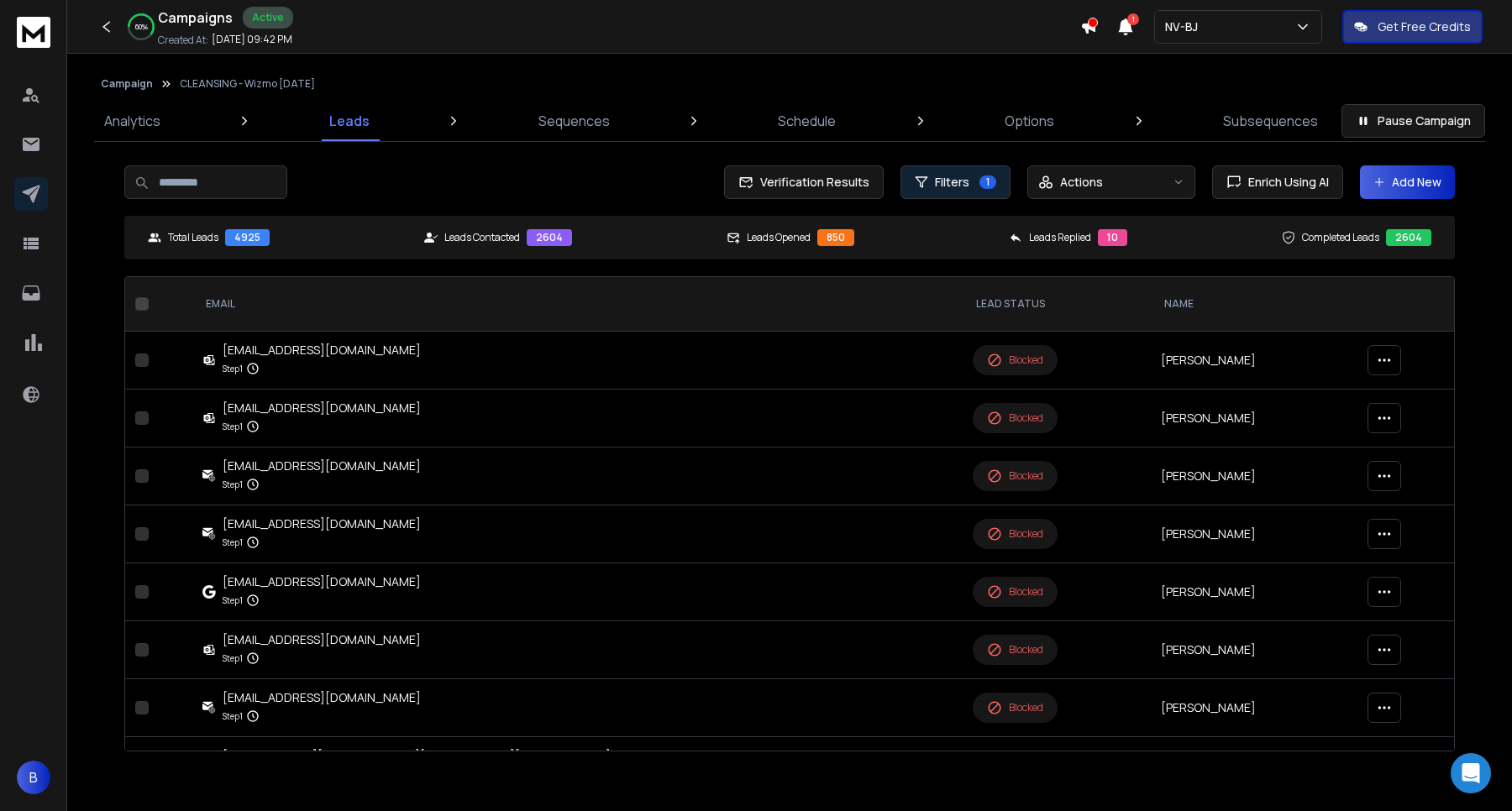
click at [937, 179] on span "Filters" at bounding box center [952, 182] width 34 height 17
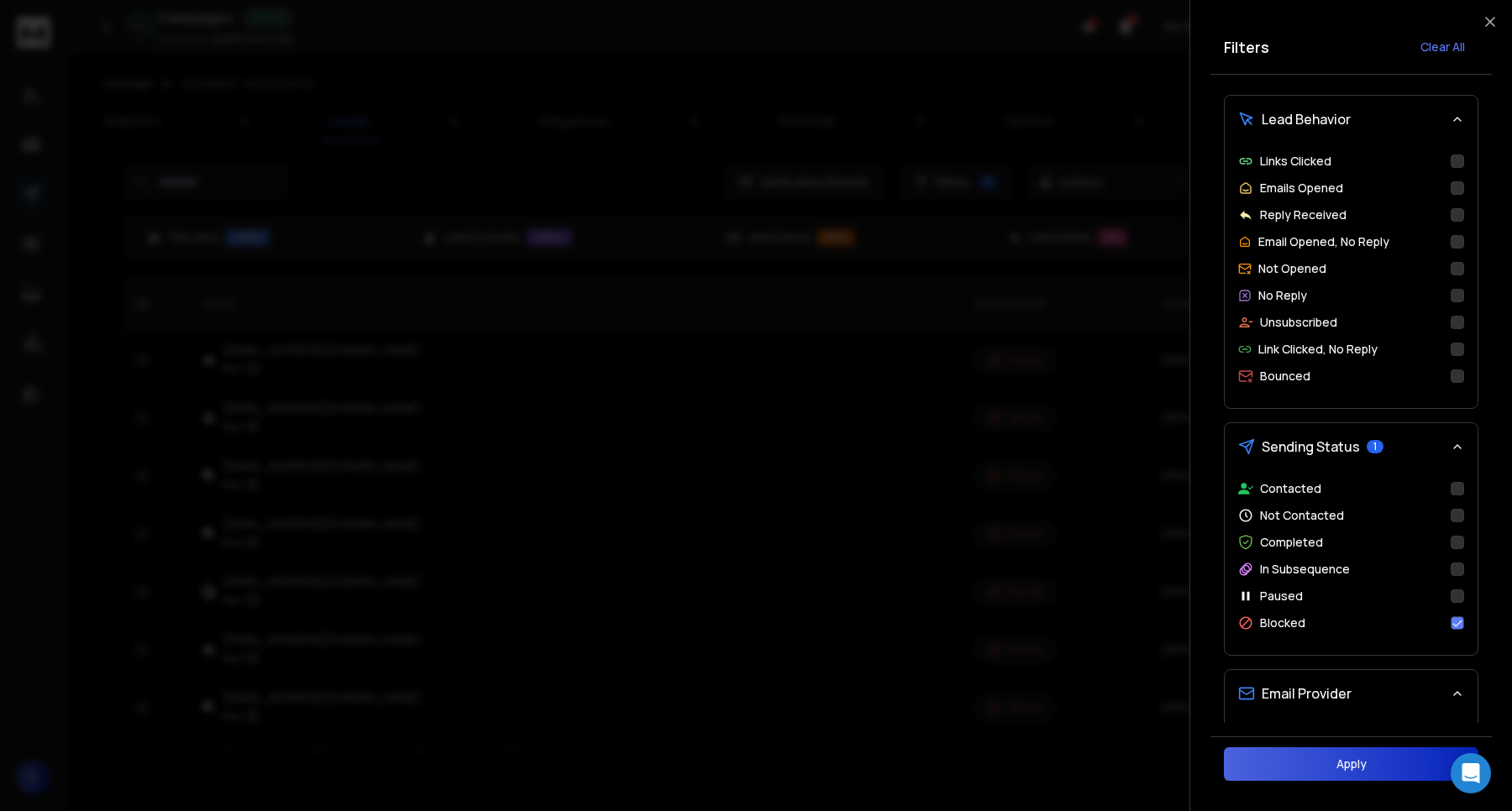
click at [1317, 487] on p "Contacted" at bounding box center [1290, 489] width 61 height 17
click at [1450, 487] on button "Contacted" at bounding box center [1457, 488] width 14 height 14
click at [1450, 616] on button "Blocked" at bounding box center [1457, 623] width 14 height 14
click at [1450, 491] on button "Contacted" at bounding box center [1457, 488] width 14 height 14
click at [1450, 517] on button "Not Contacted" at bounding box center [1457, 516] width 14 height 14
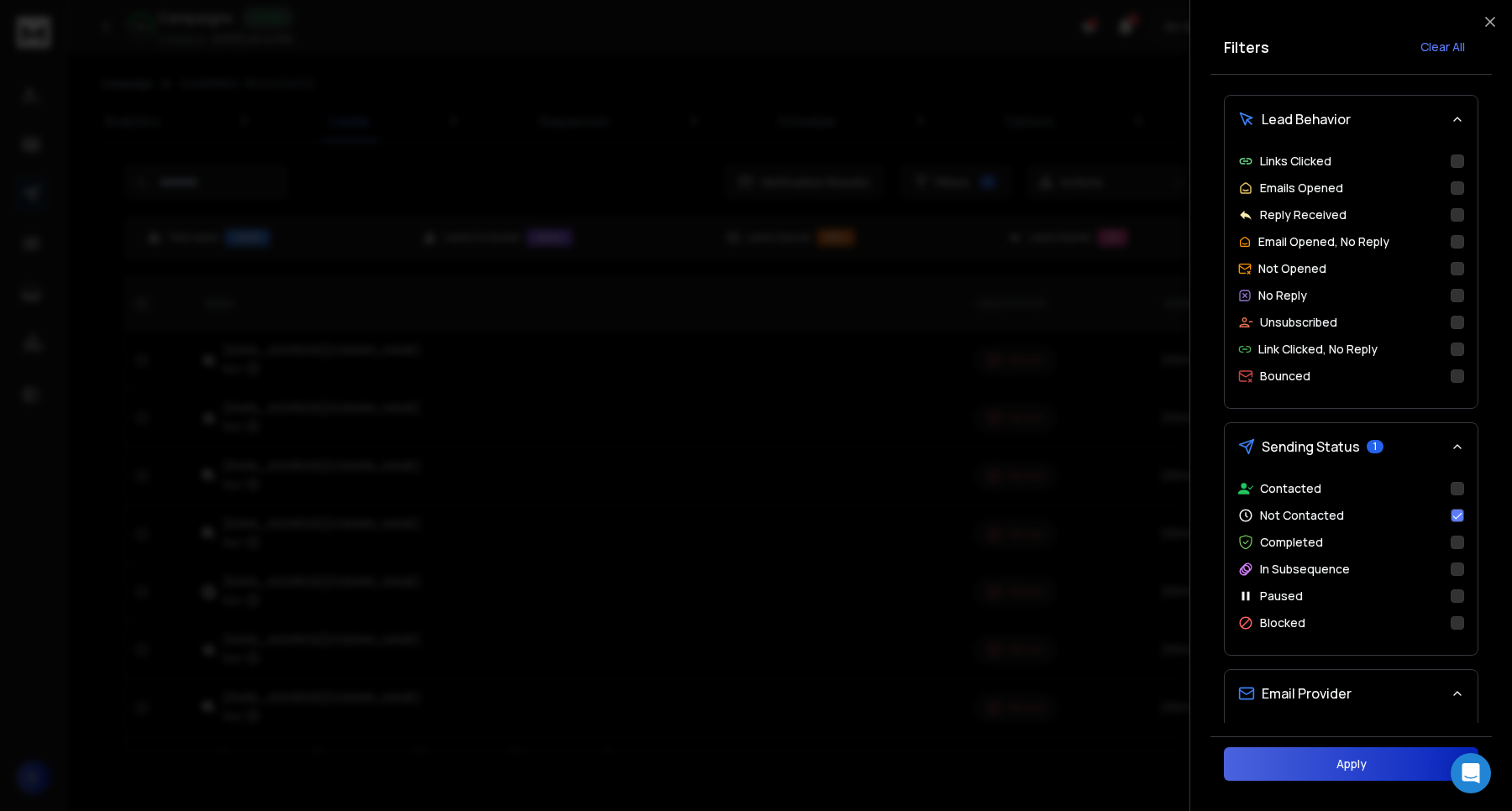
click at [1405, 749] on button "Apply" at bounding box center [1351, 764] width 254 height 33
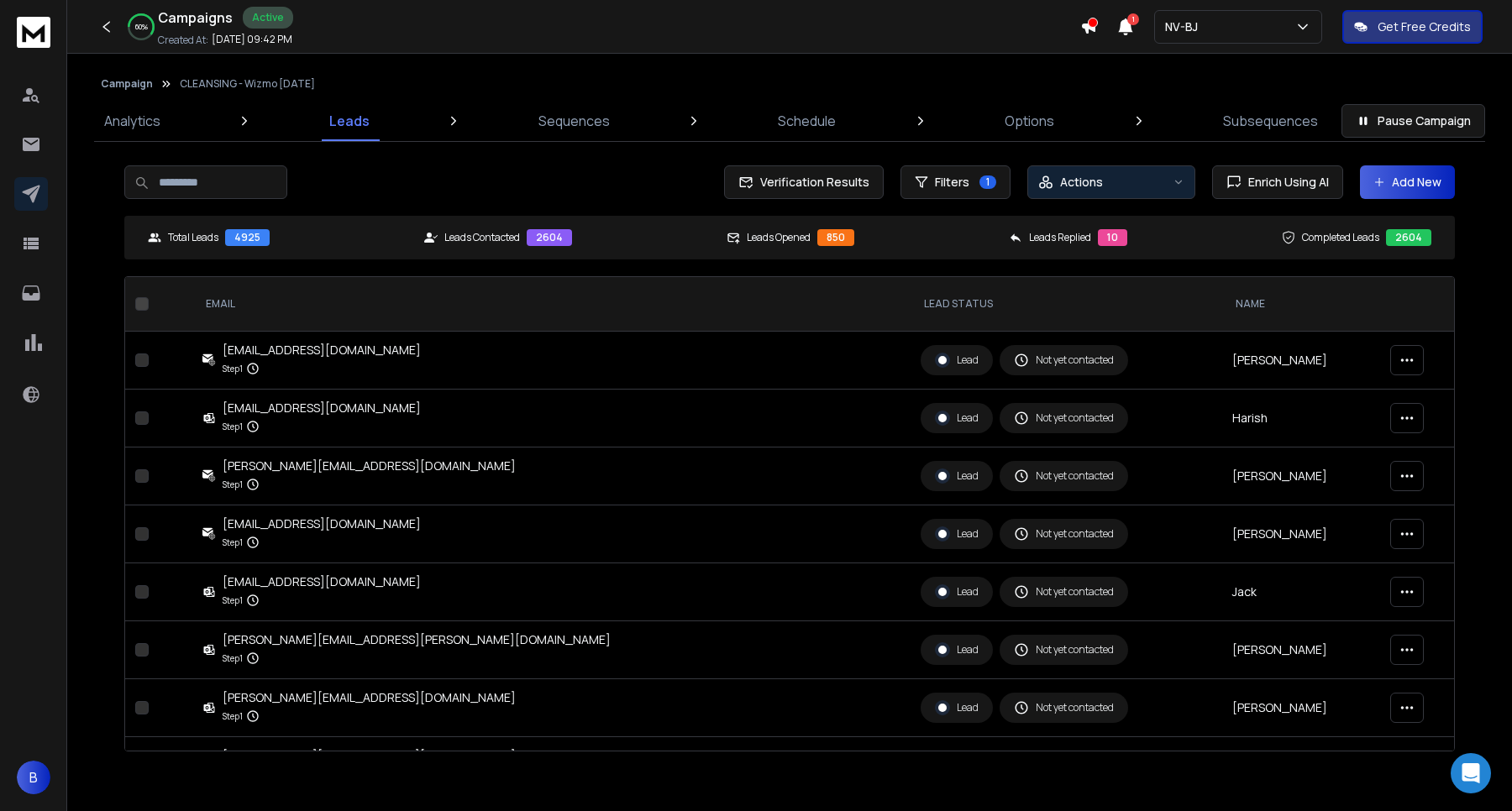
click at [1178, 179] on icon "button" at bounding box center [1179, 182] width 12 height 14
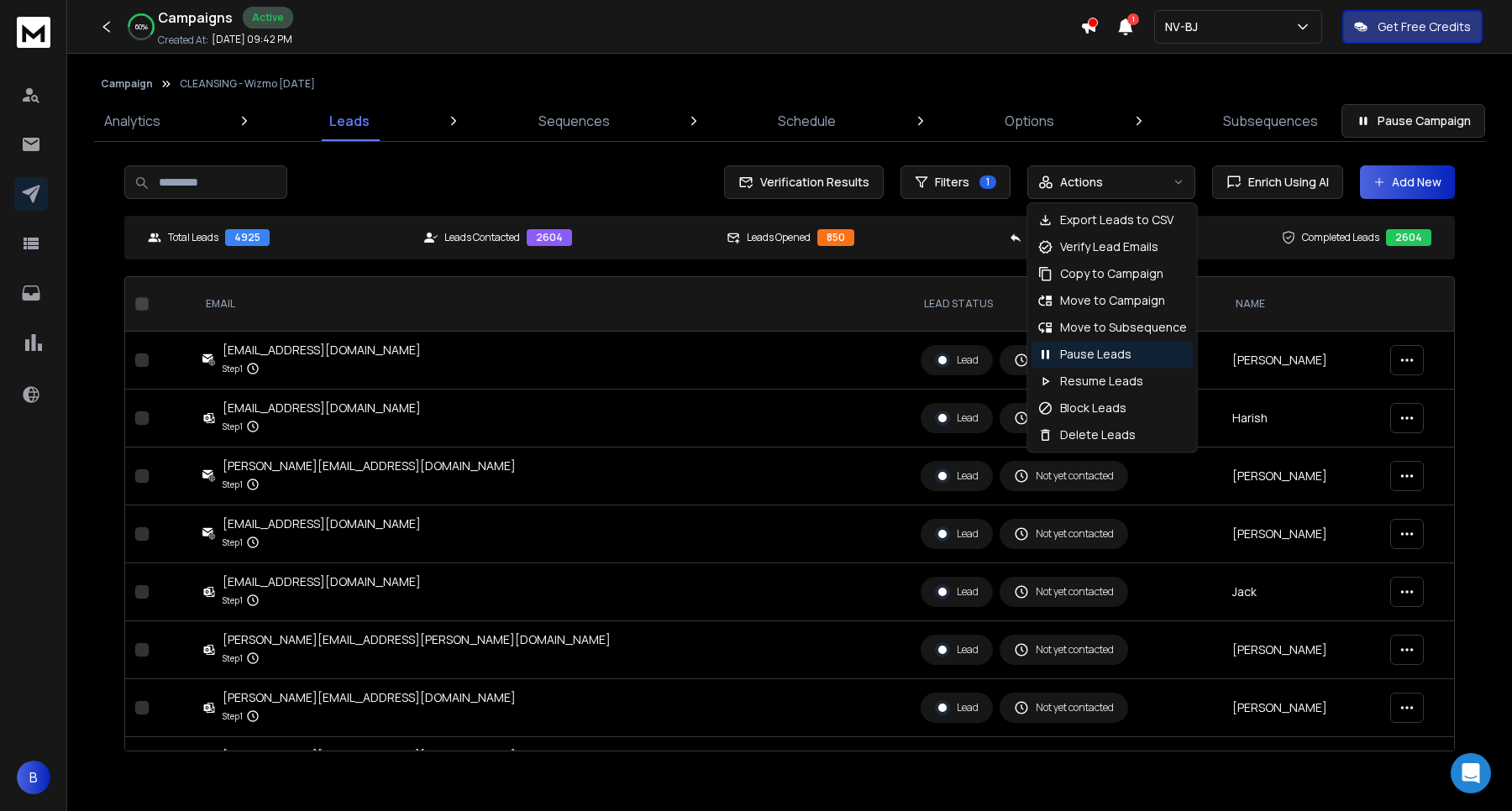
click at [135, 296] on th at bounding box center [159, 305] width 67 height 55
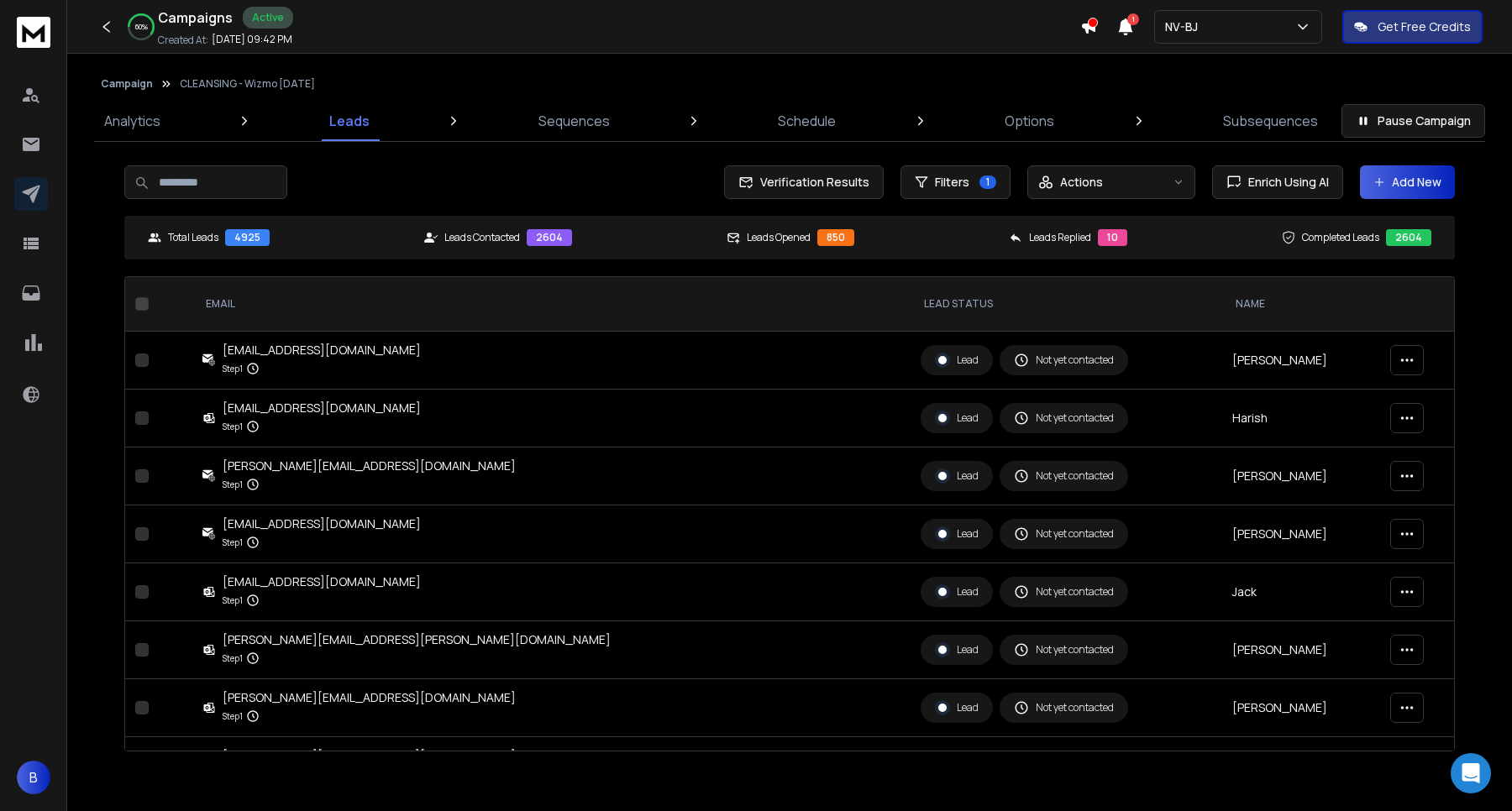
click at [138, 304] on button "button" at bounding box center [142, 304] width 14 height 14
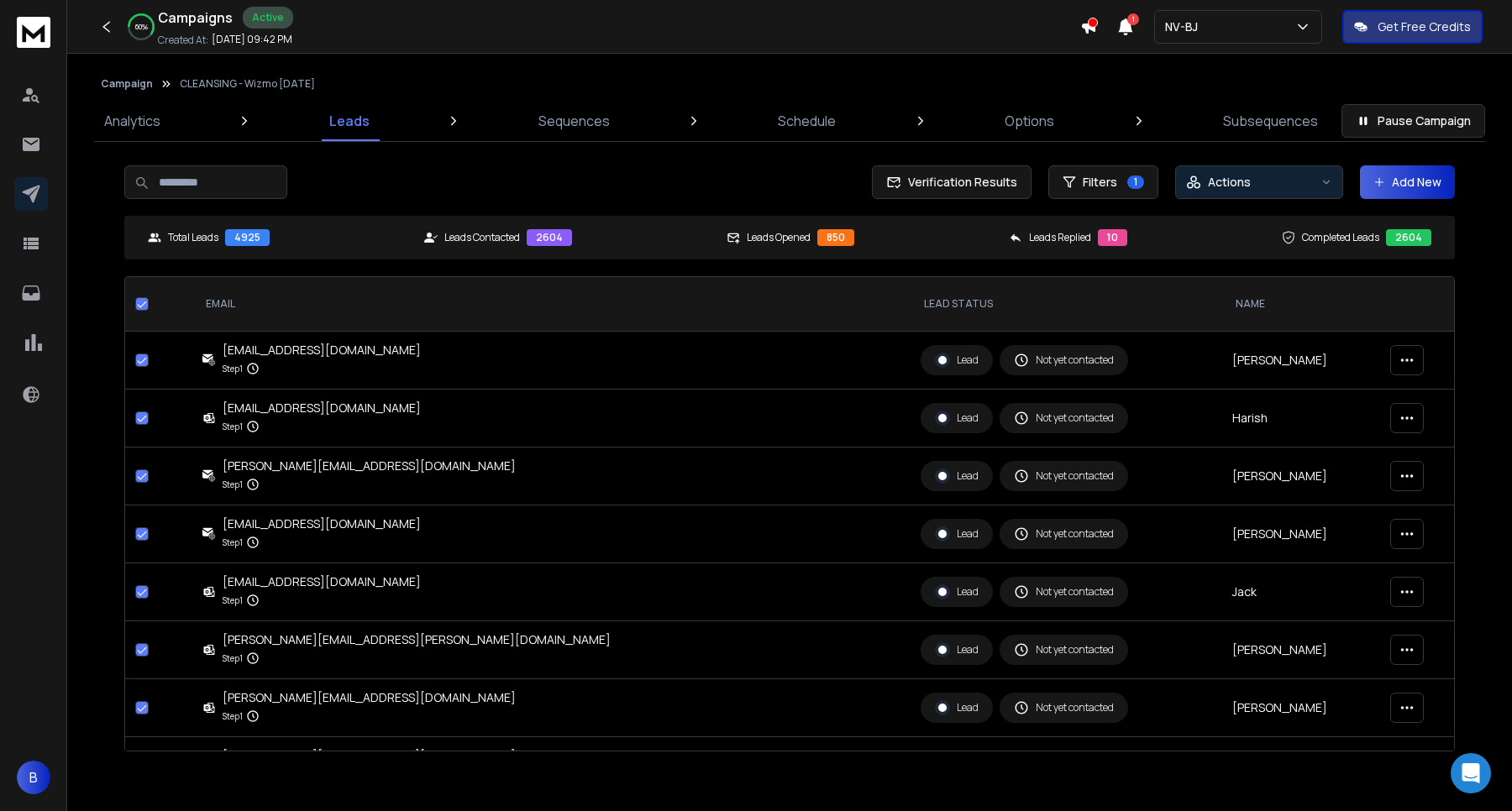
click at [1325, 178] on icon "button" at bounding box center [1327, 182] width 12 height 14
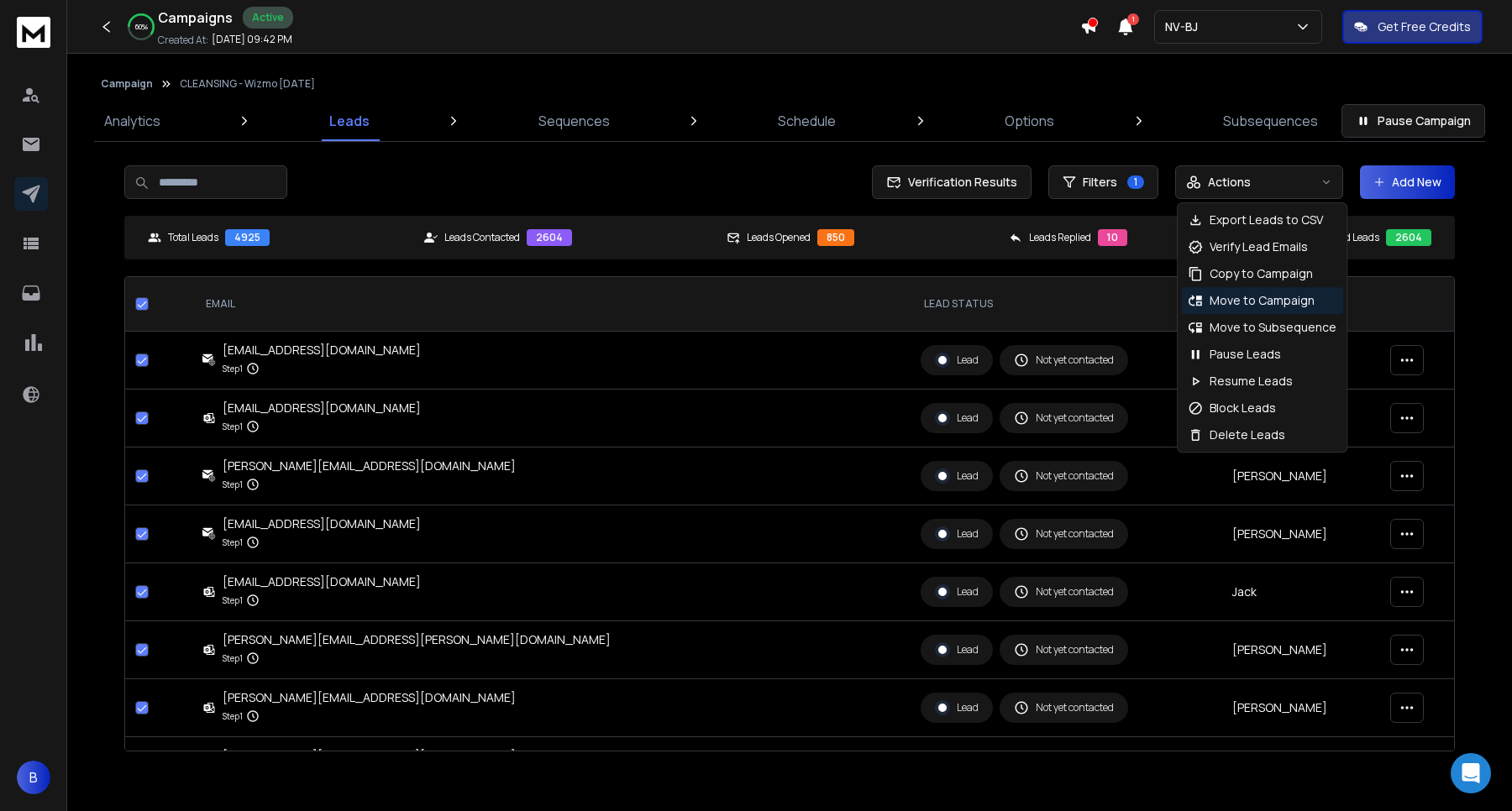
click at [1281, 303] on p "Move to Campaign" at bounding box center [1262, 300] width 105 height 17
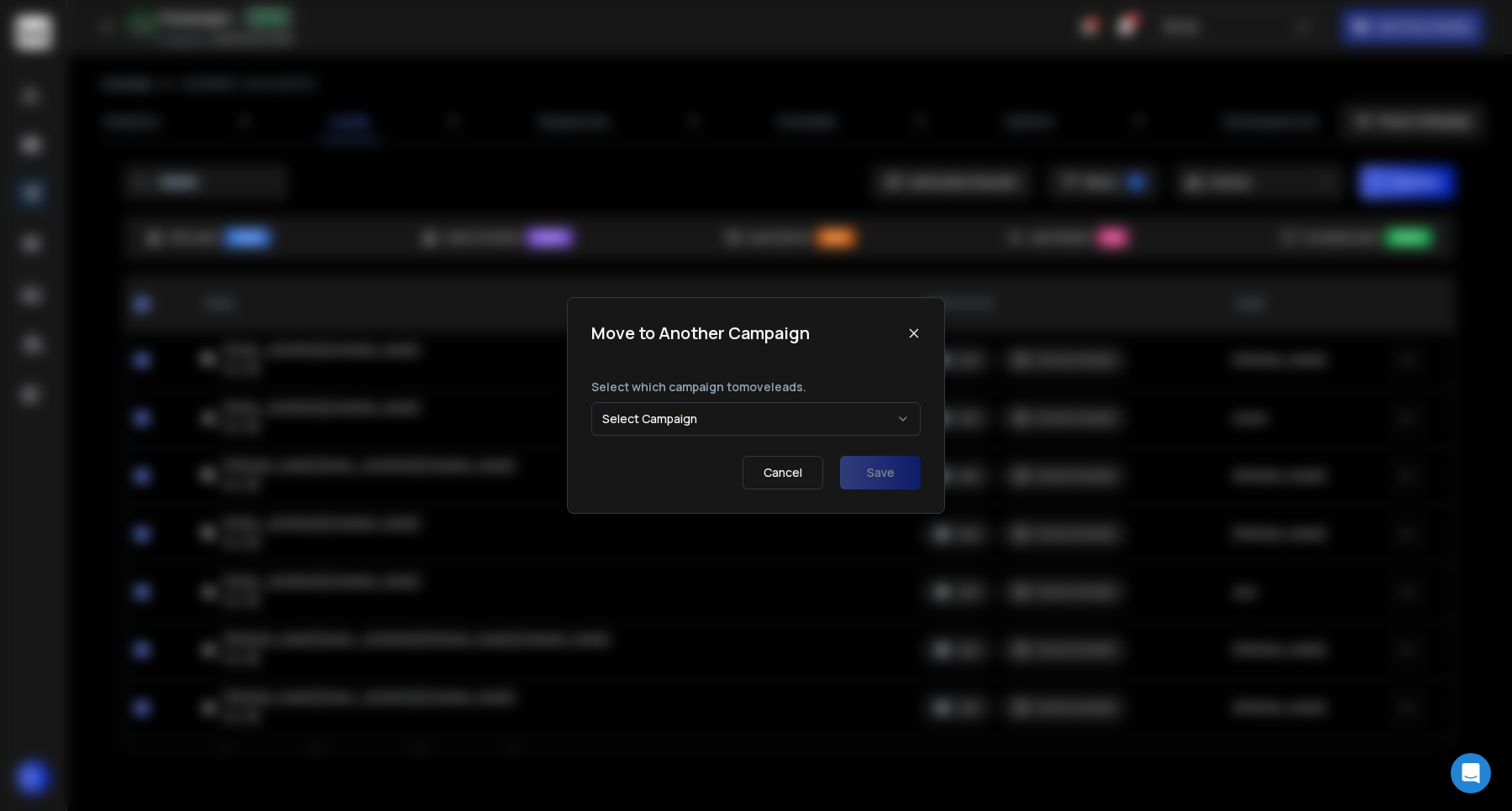
click at [745, 411] on button "Select Campaign" at bounding box center [756, 419] width 329 height 33
click at [880, 475] on button "Save" at bounding box center [880, 472] width 81 height 33
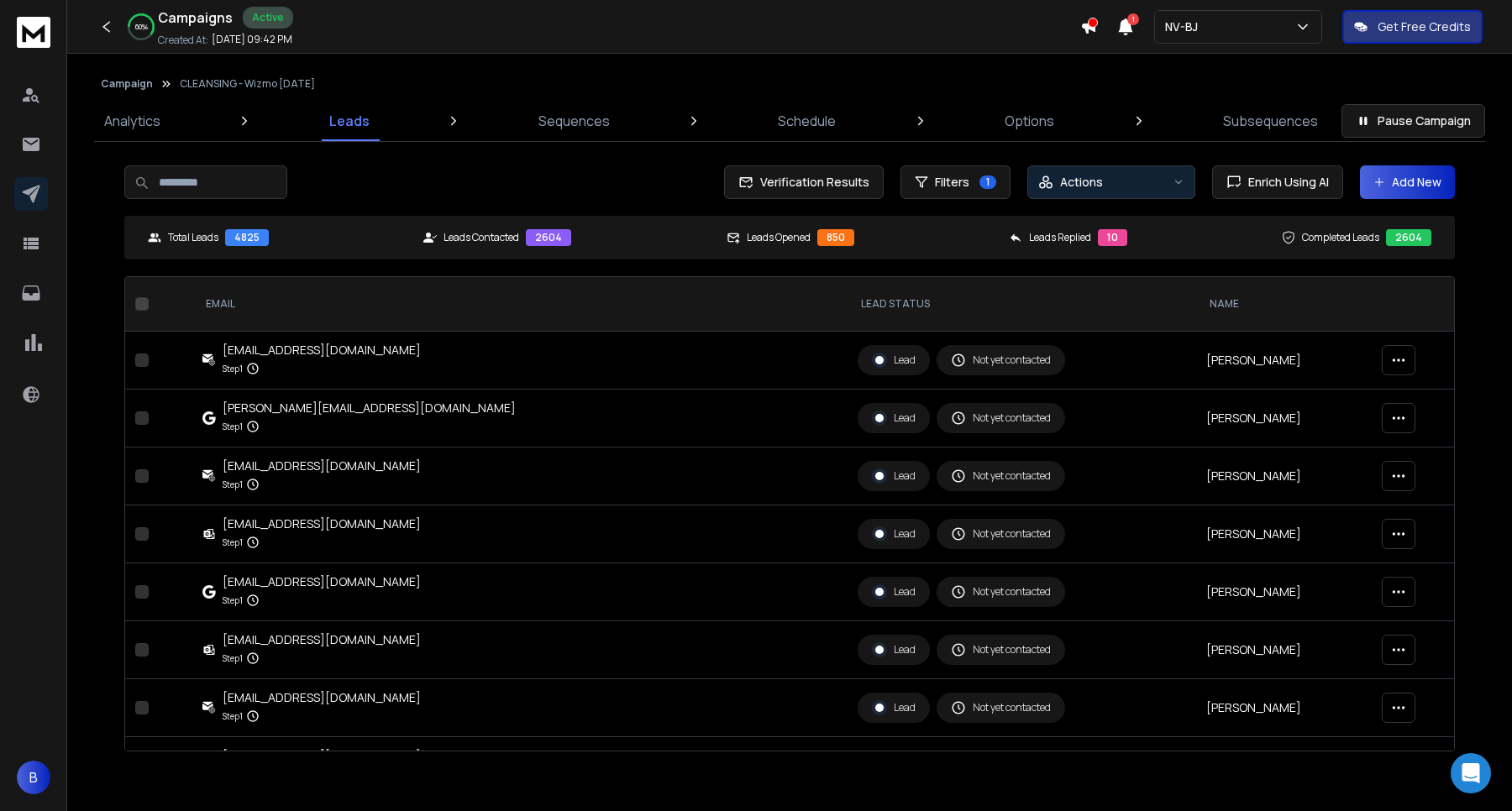
click at [1186, 176] on button "Actions" at bounding box center [1111, 182] width 168 height 33
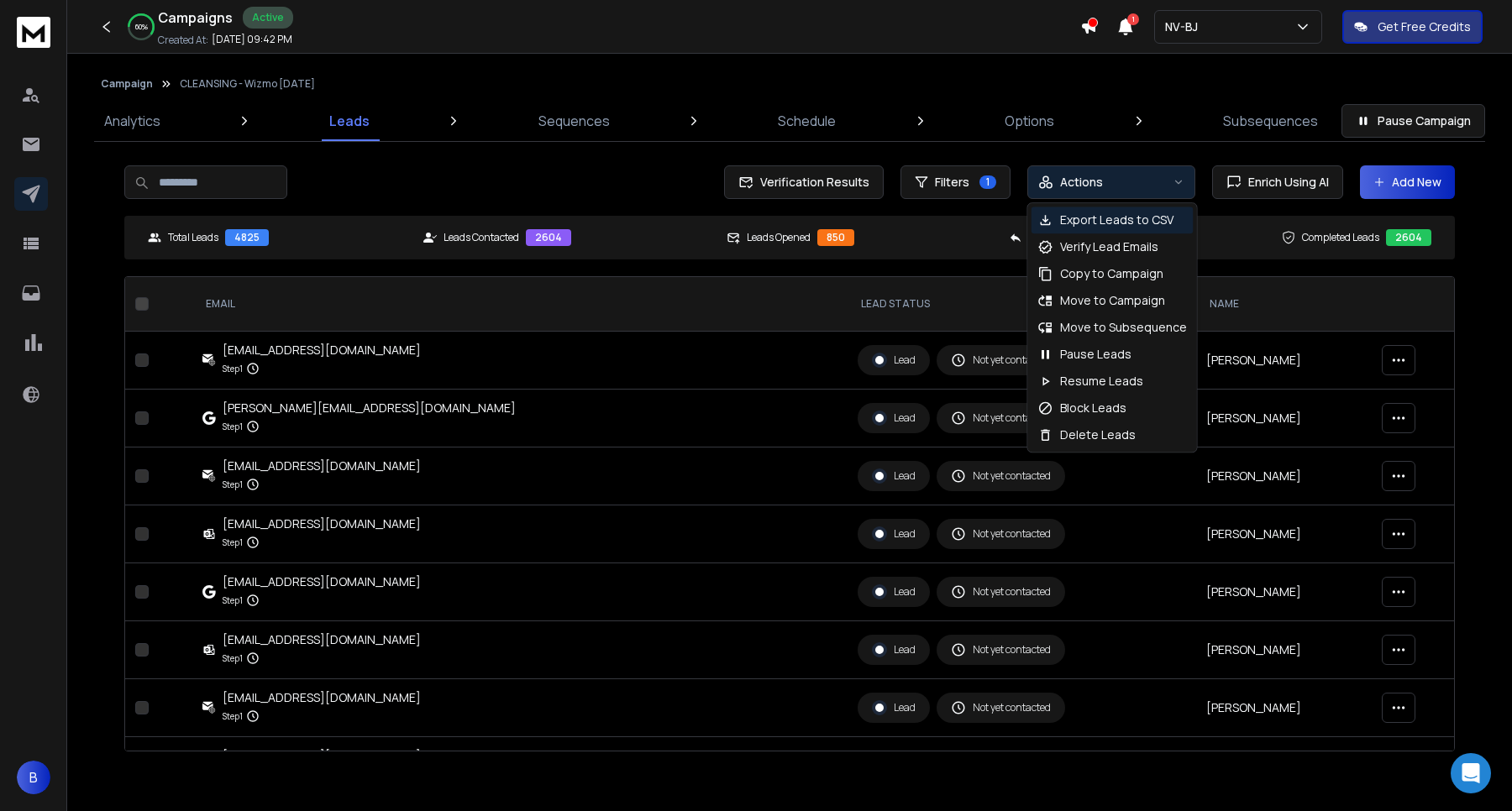
click at [1185, 176] on button "Actions" at bounding box center [1111, 182] width 168 height 33
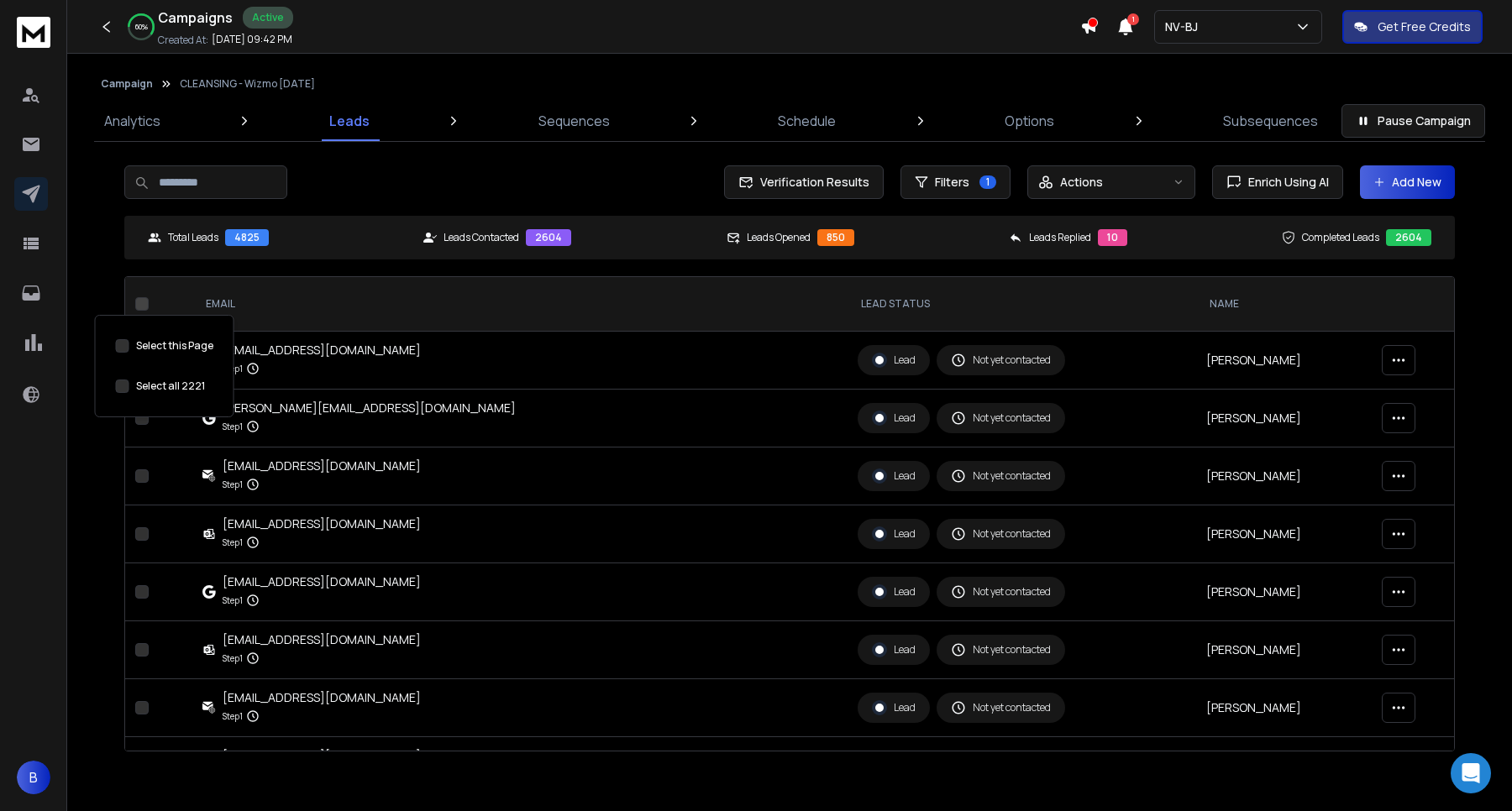
click at [138, 302] on button "Select this Page" at bounding box center [142, 304] width 14 height 14
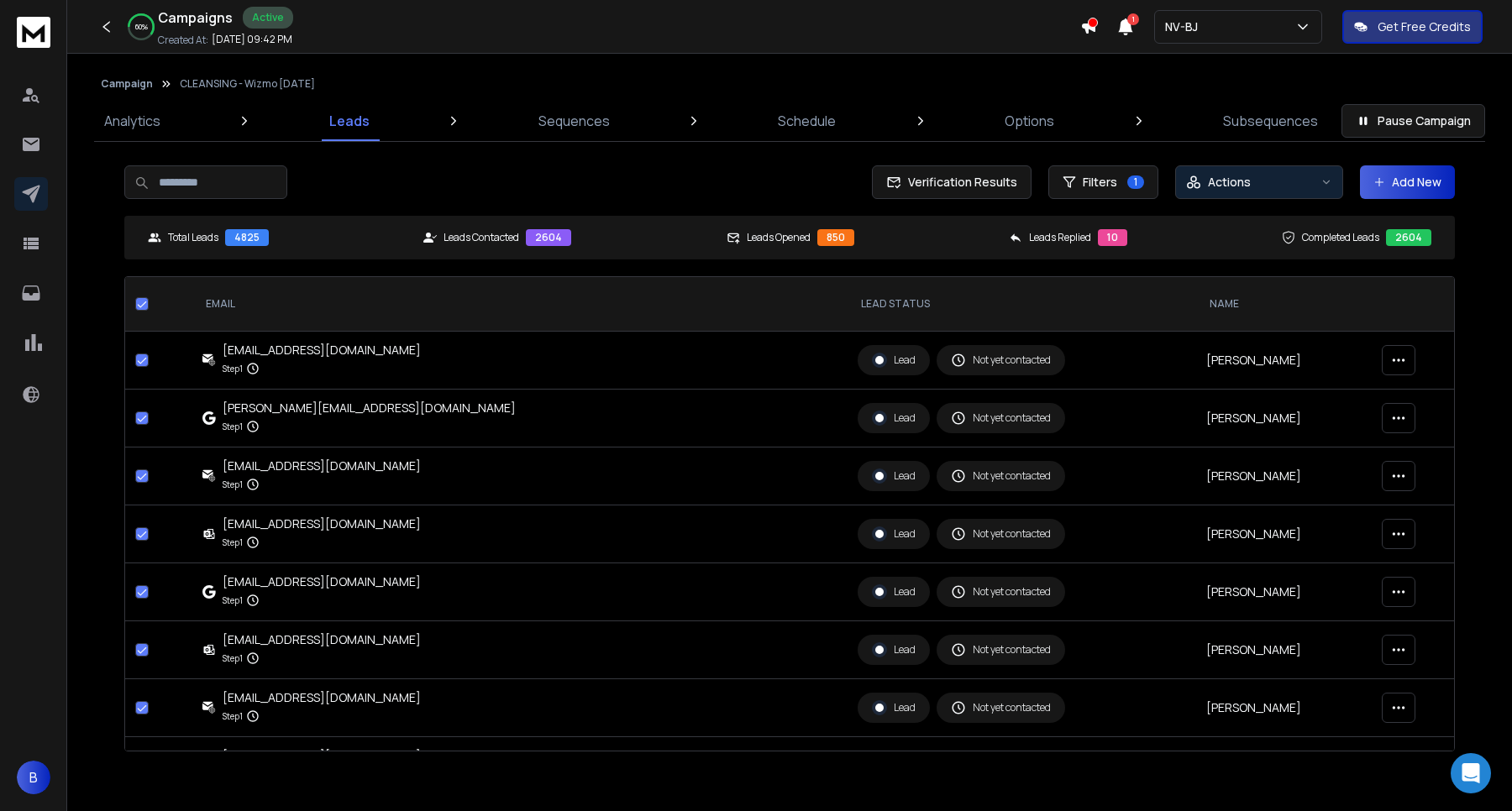
click at [1302, 185] on div "Actions" at bounding box center [1249, 182] width 128 height 17
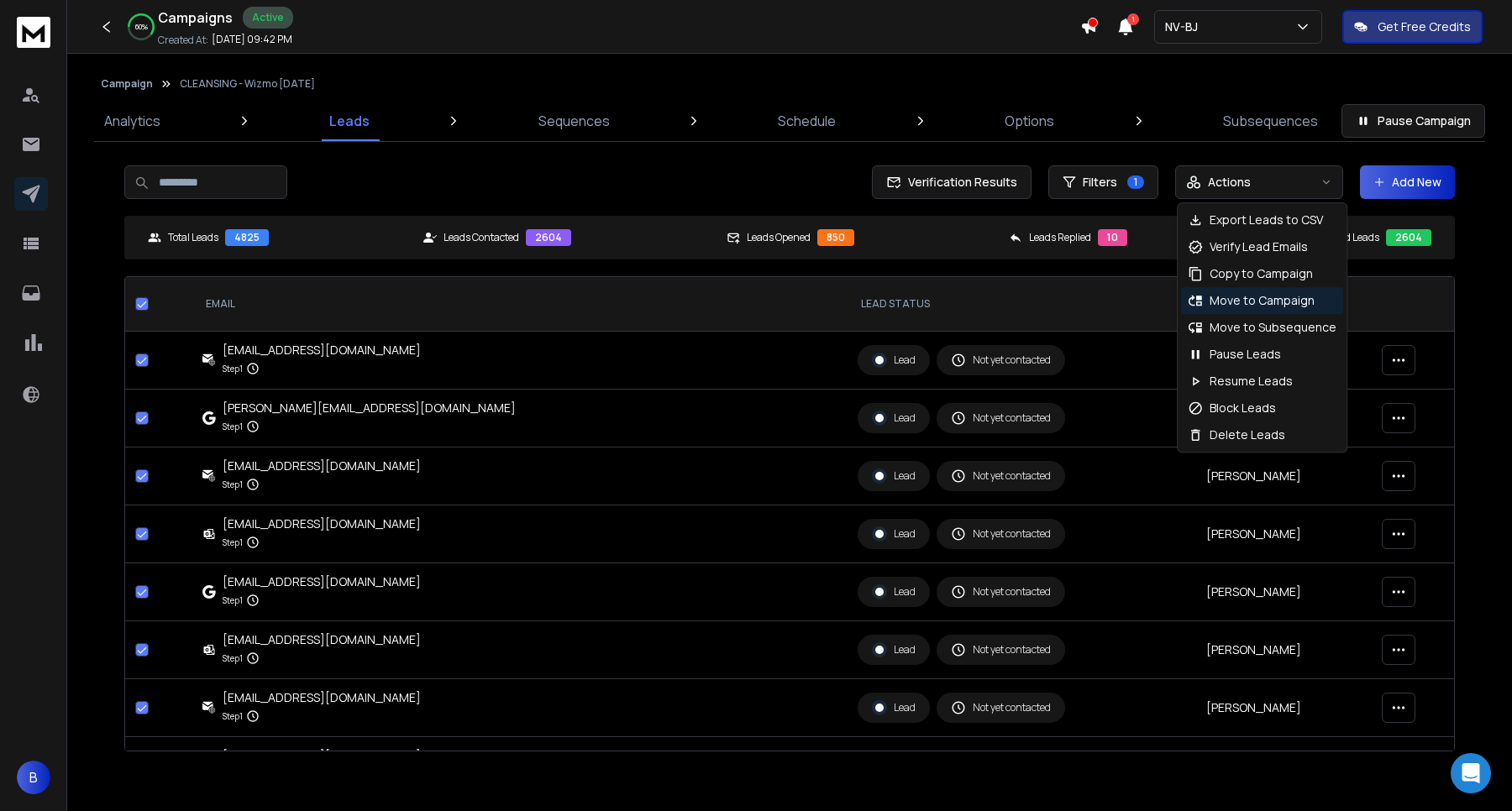
click at [1245, 295] on p "Move to Campaign" at bounding box center [1262, 300] width 105 height 17
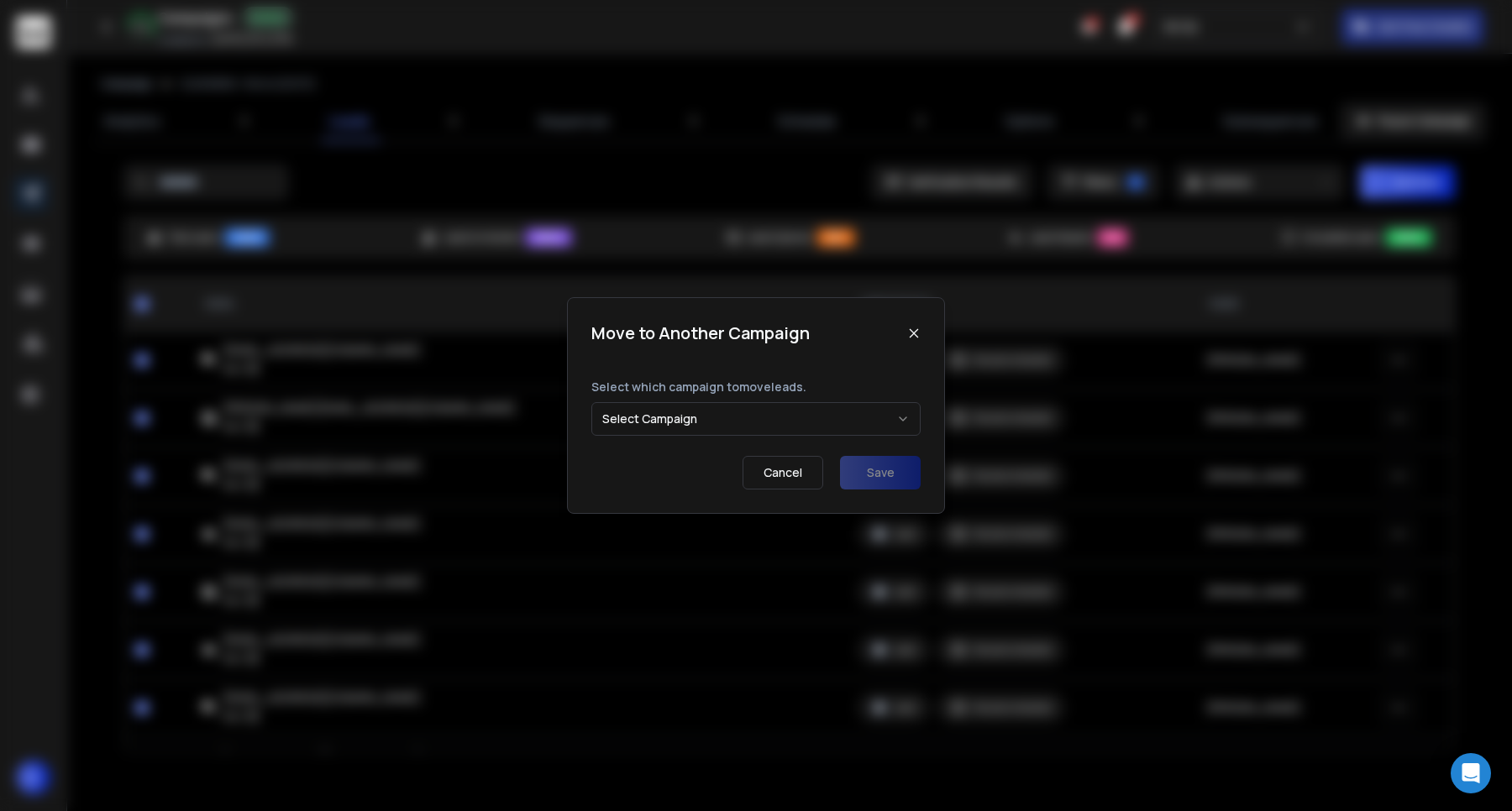
click at [758, 422] on button "Select Campaign" at bounding box center [756, 419] width 329 height 33
click at [880, 475] on button "Save" at bounding box center [880, 472] width 81 height 33
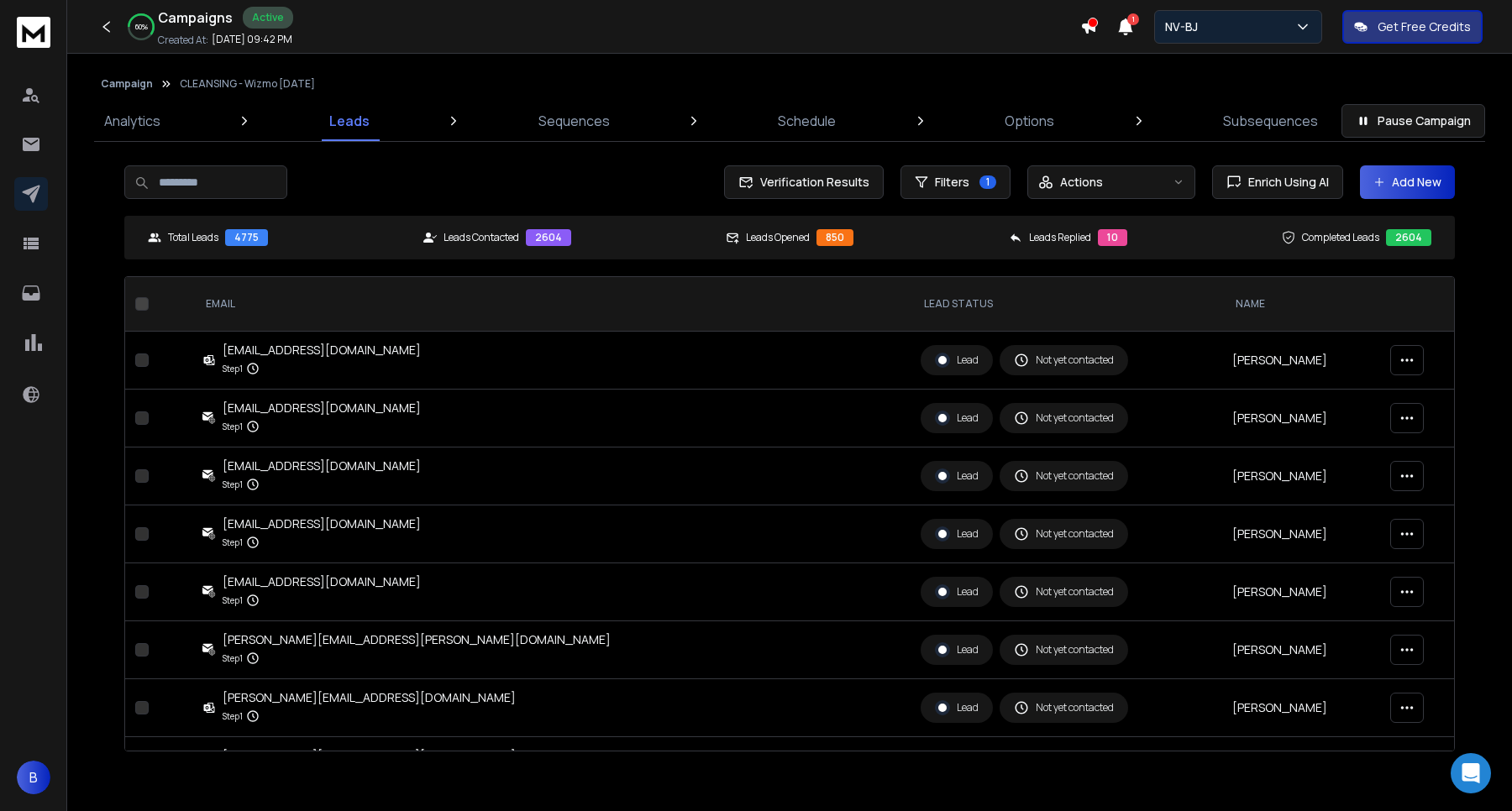
drag, startPoint x: 1312, startPoint y: 21, endPoint x: 1262, endPoint y: 279, distance: 262.8
click at [1310, 21] on icon "button" at bounding box center [1303, 27] width 17 height 17
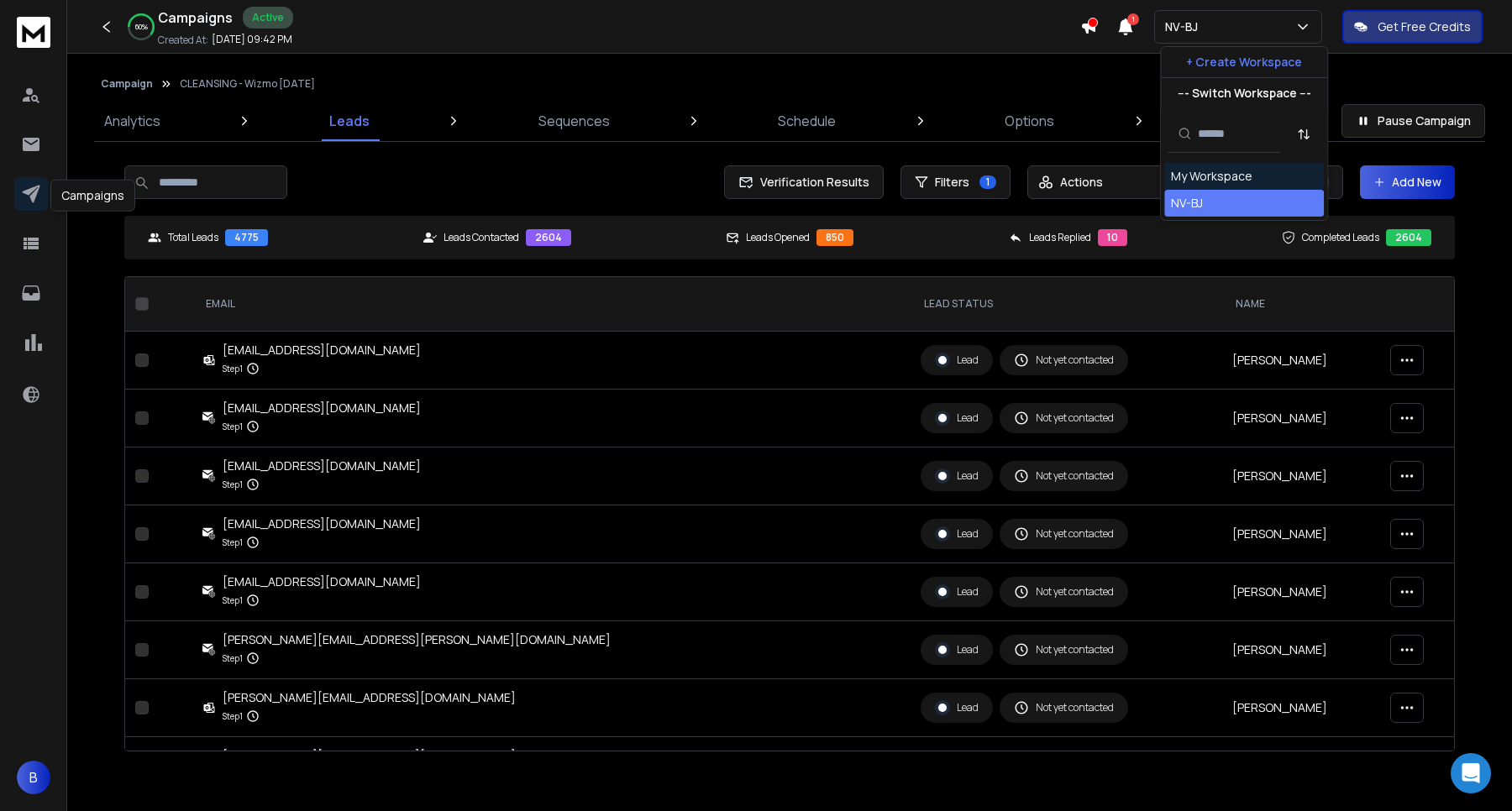
click at [34, 185] on icon at bounding box center [30, 193] width 20 height 20
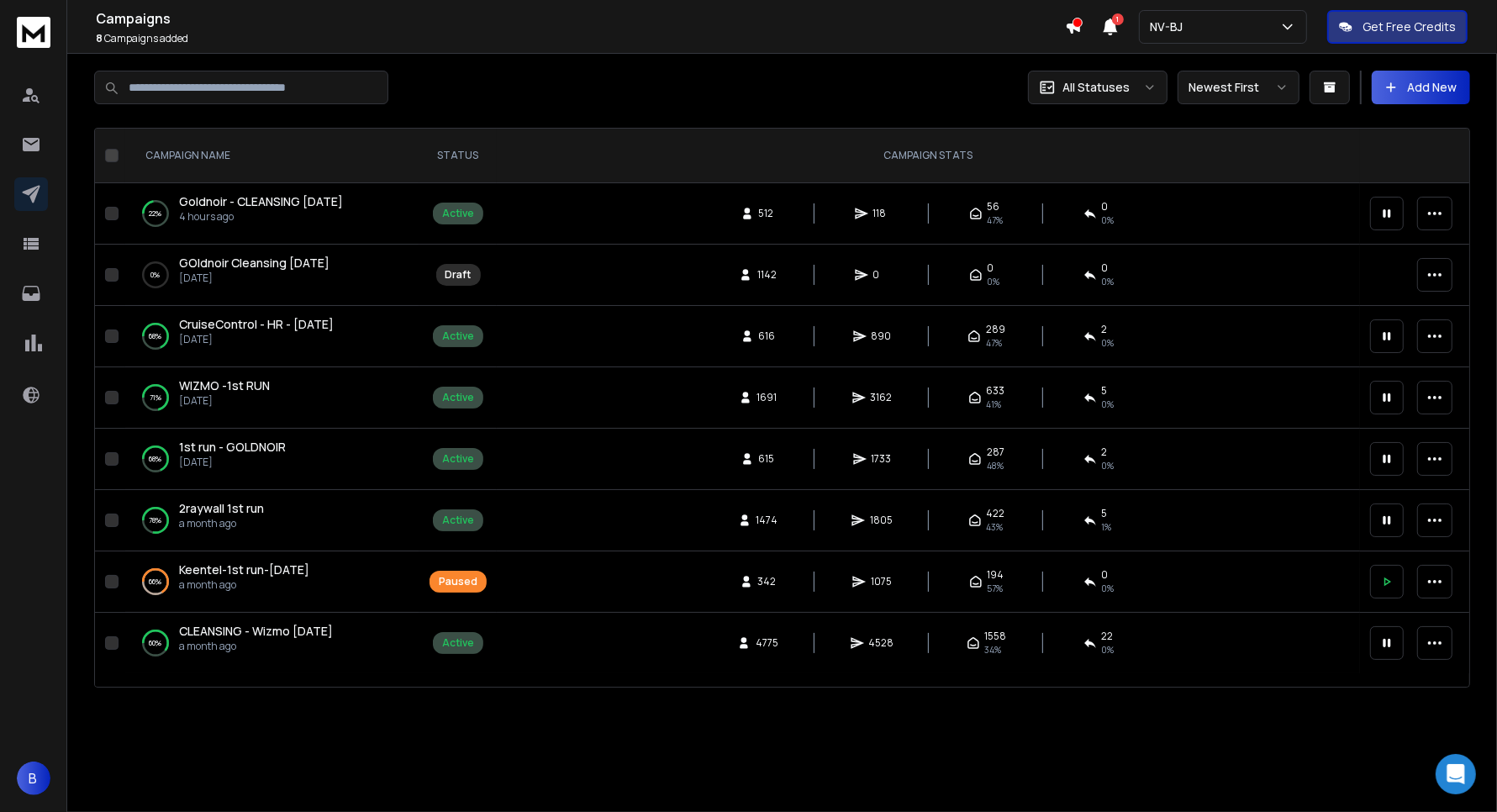
click at [381, 391] on div "71 % WIZMO -1st RUN [DATE]" at bounding box center [272, 397] width 260 height 40
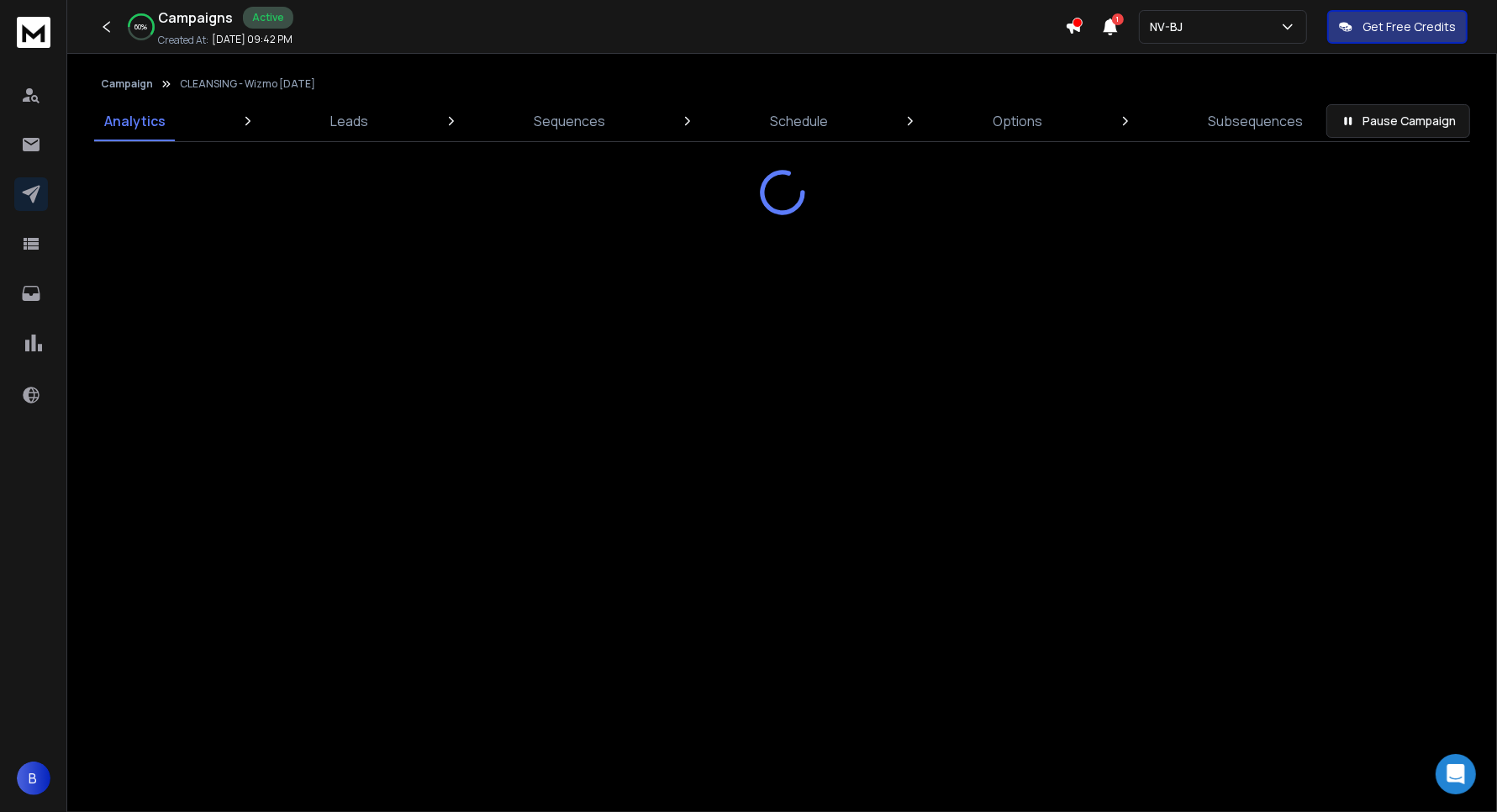
click at [144, 126] on p "Analytics" at bounding box center [134, 120] width 61 height 20
click at [380, 123] on div "Analytics Leads Sequences Schedule Options Subsequences" at bounding box center [704, 120] width 1219 height 40
click at [181, 125] on div "Analytics Leads Sequences Schedule Options Subsequences" at bounding box center [704, 120] width 1219 height 40
